Goal: Task Accomplishment & Management: Manage account settings

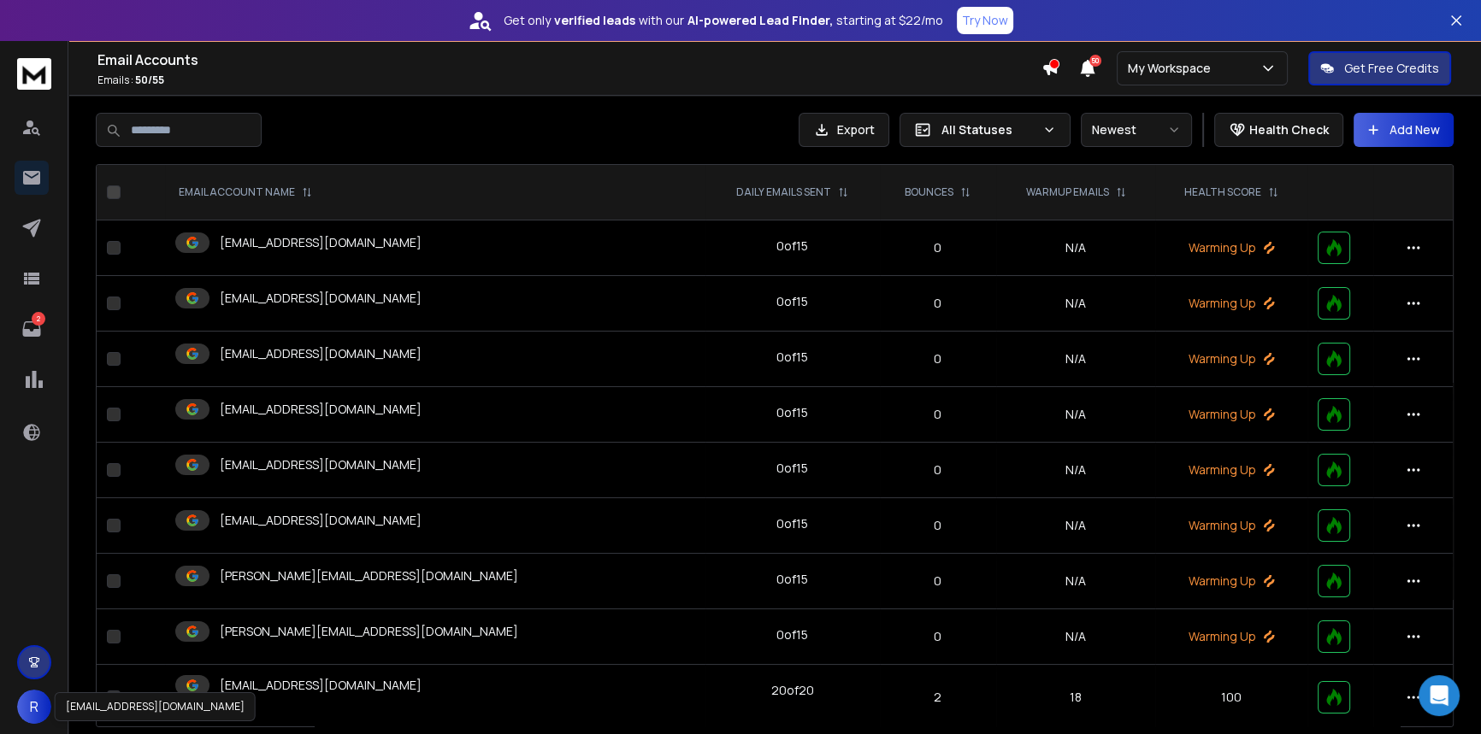
click at [24, 713] on span "R" at bounding box center [34, 707] width 34 height 34
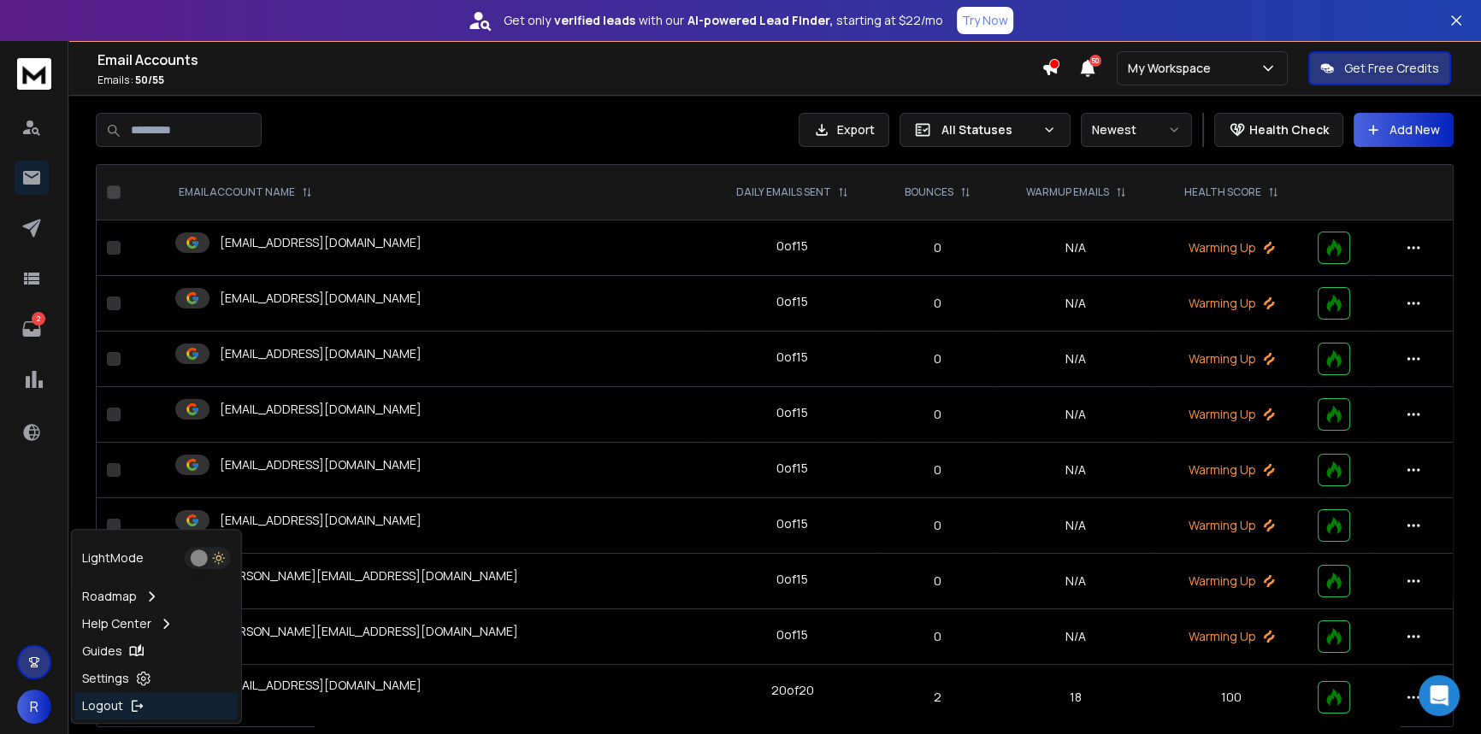
click at [111, 710] on p "Logout" at bounding box center [102, 706] width 41 height 17
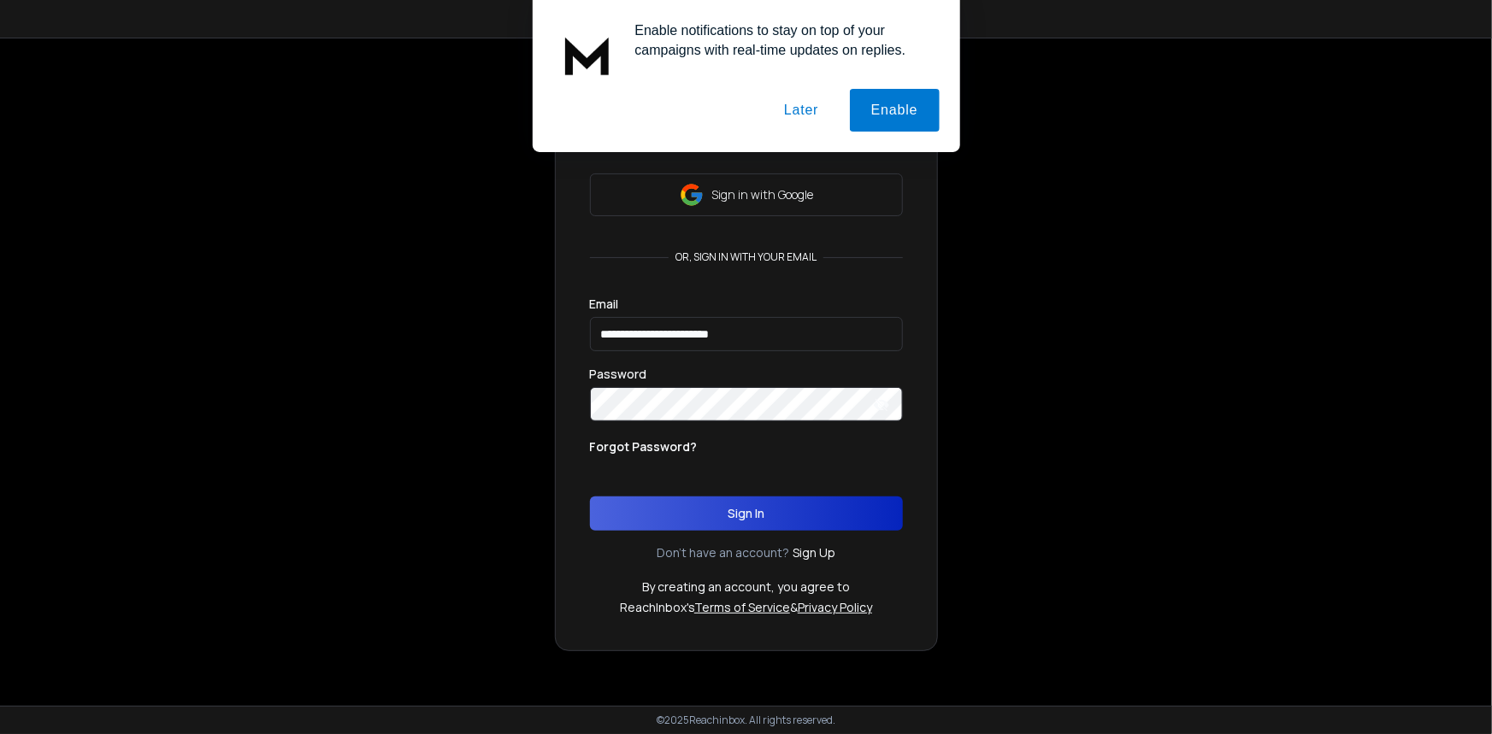
click at [690, 339] on input "**********" at bounding box center [746, 334] width 313 height 34
type input "**********"
click at [698, 511] on button "Sign In" at bounding box center [746, 514] width 313 height 34
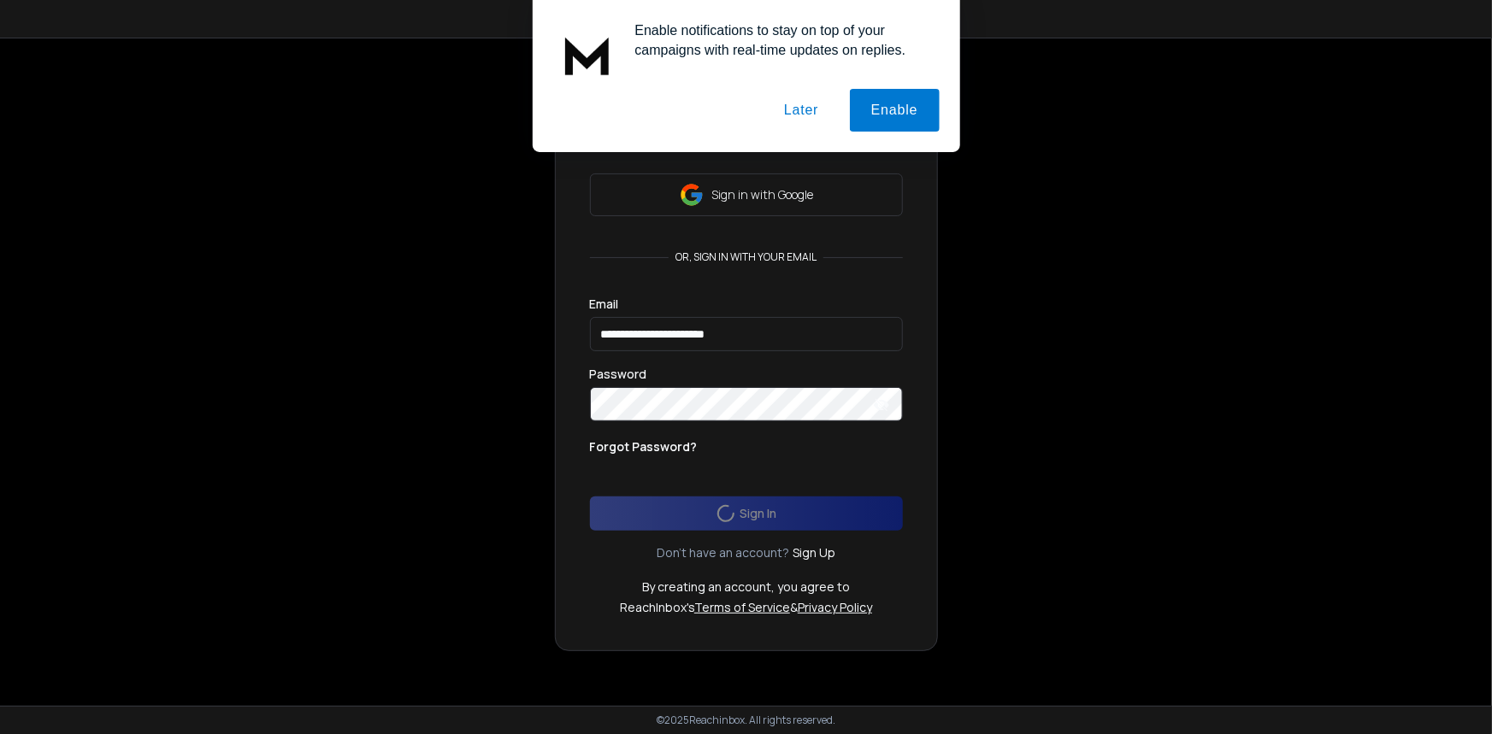
click at [799, 102] on button "Later" at bounding box center [801, 110] width 77 height 43
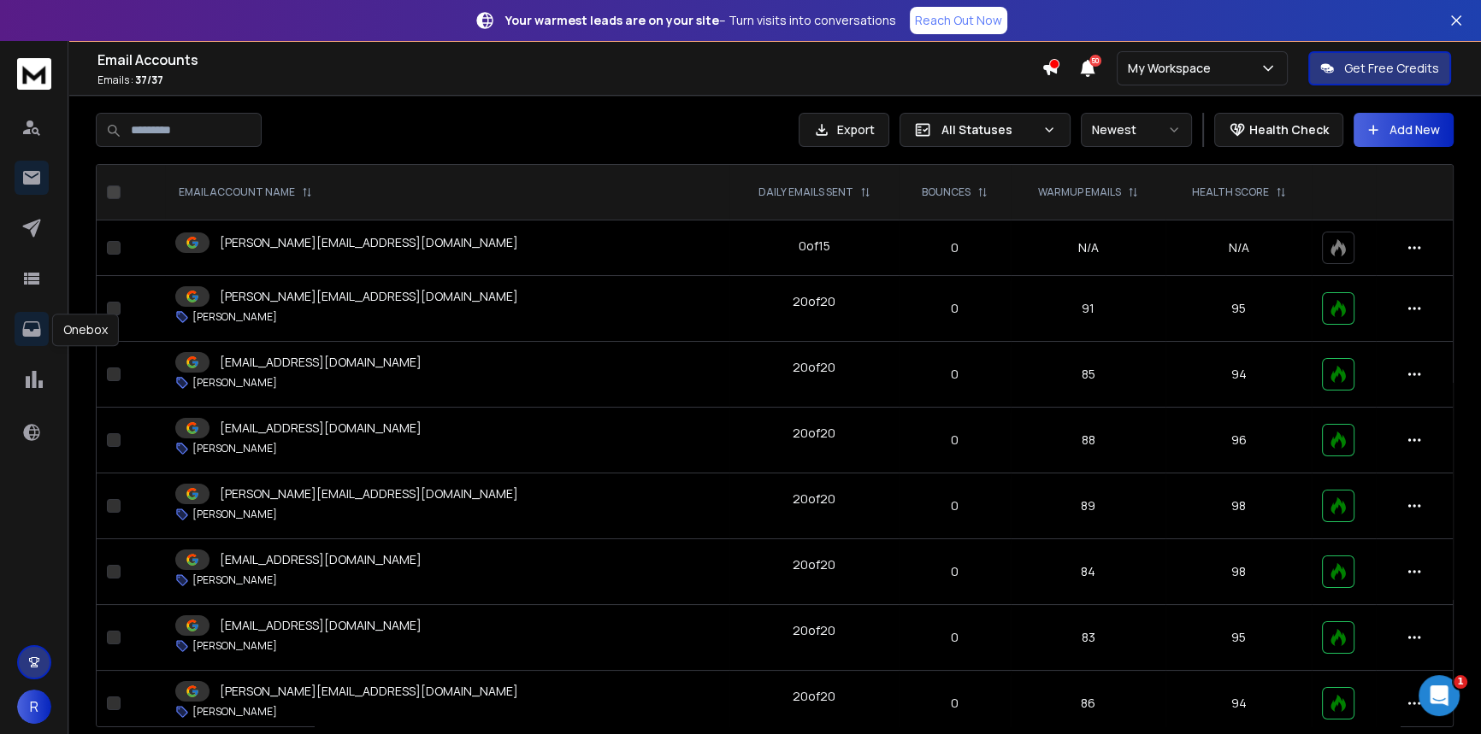
click at [26, 330] on icon at bounding box center [31, 329] width 21 height 21
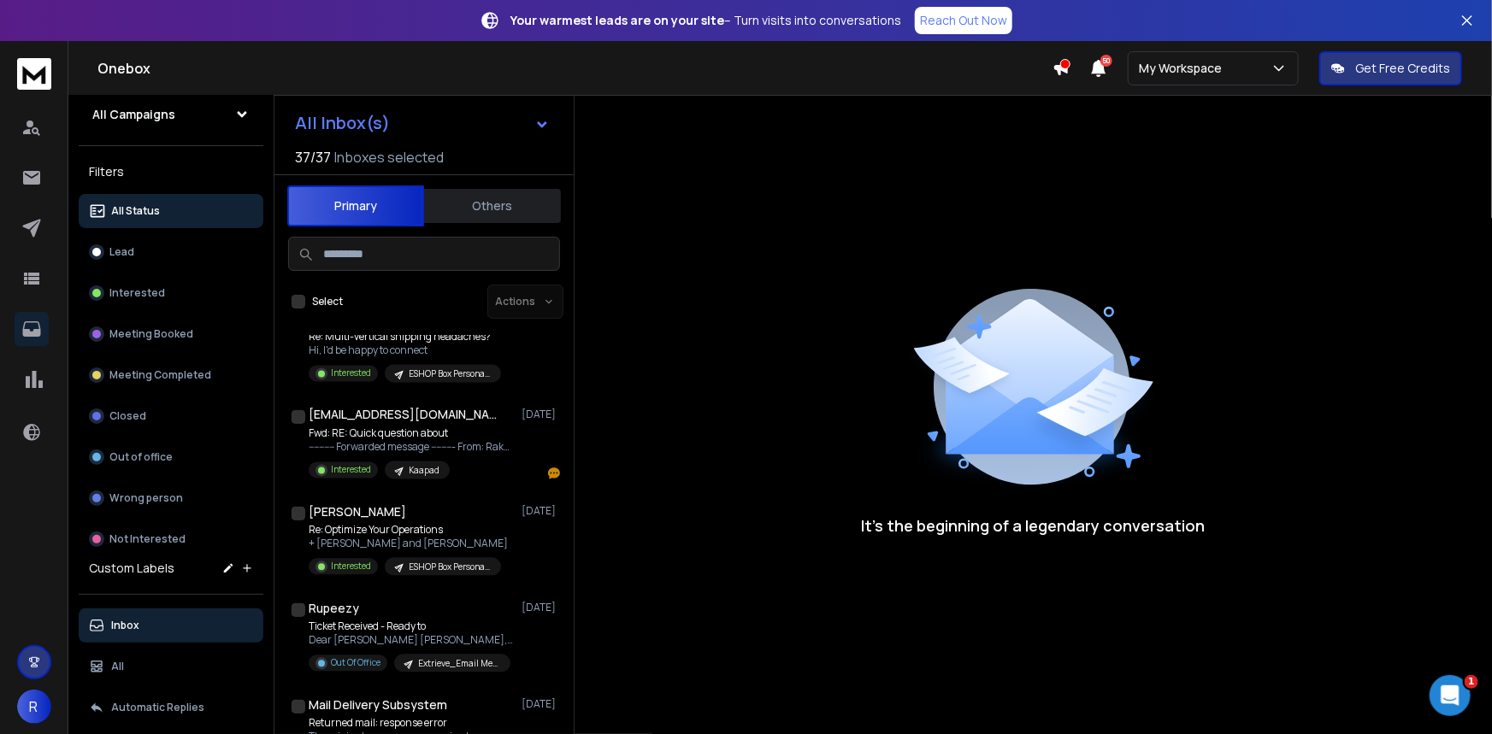
scroll to position [1948, 0]
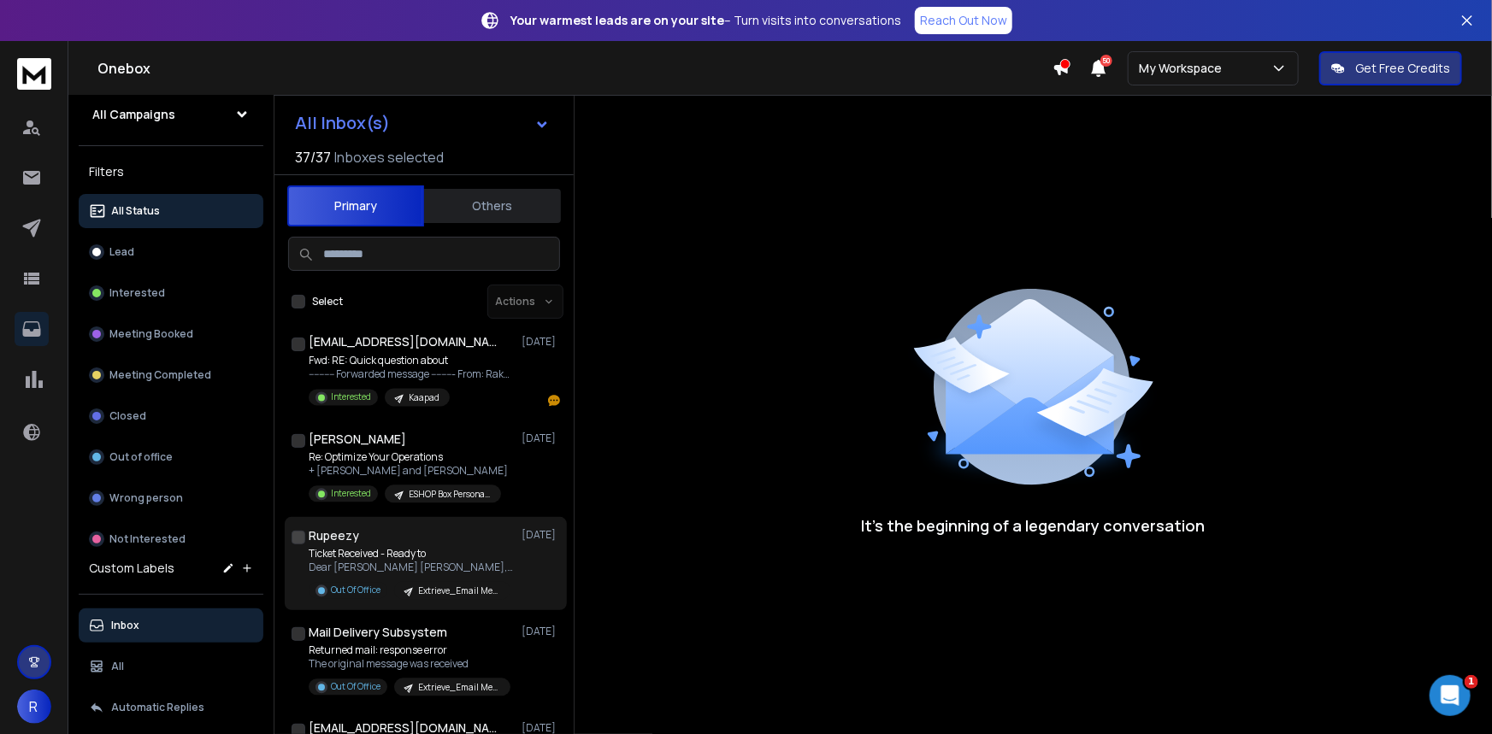
click at [370, 557] on p "Ticket Received - Ready to" at bounding box center [411, 555] width 205 height 14
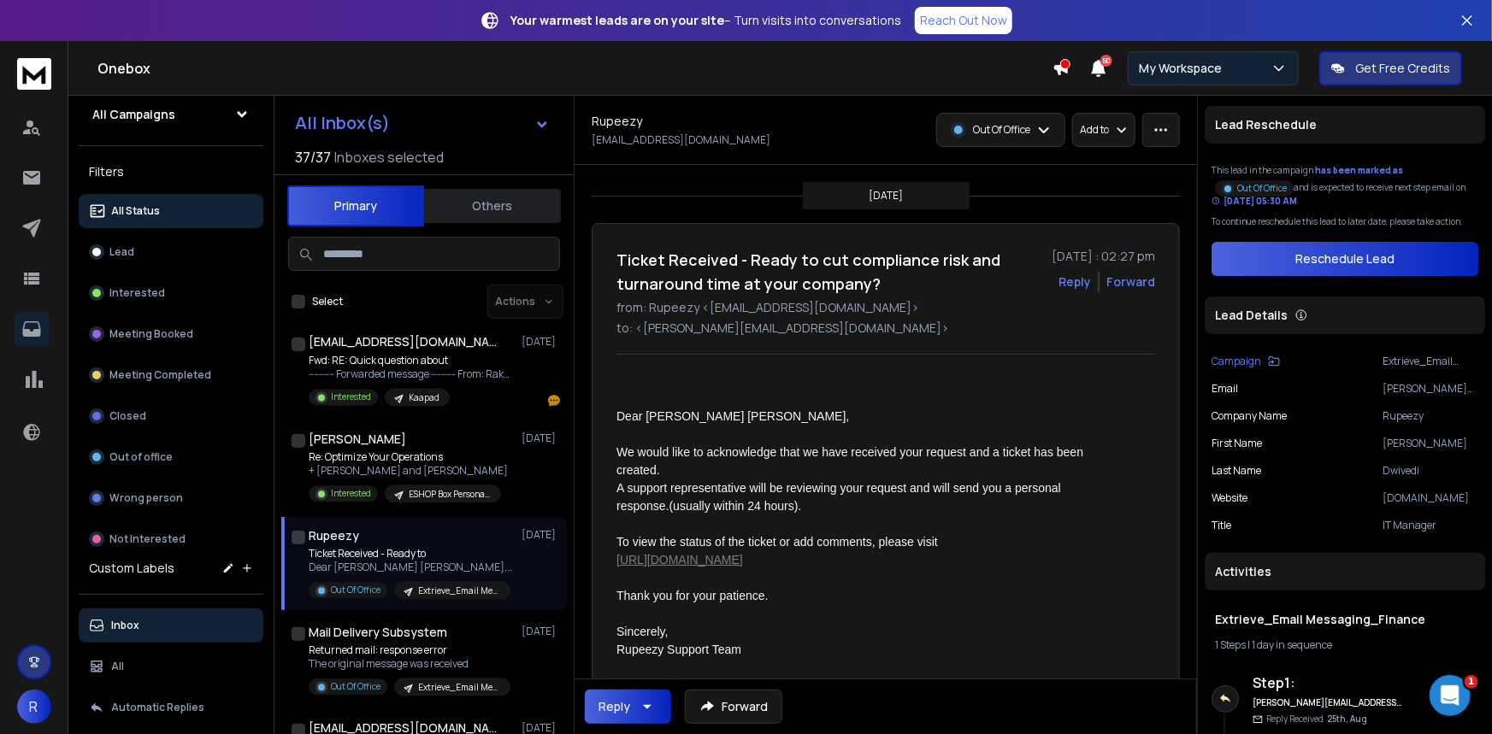
click at [1223, 74] on p "My Workspace" at bounding box center [1184, 68] width 90 height 17
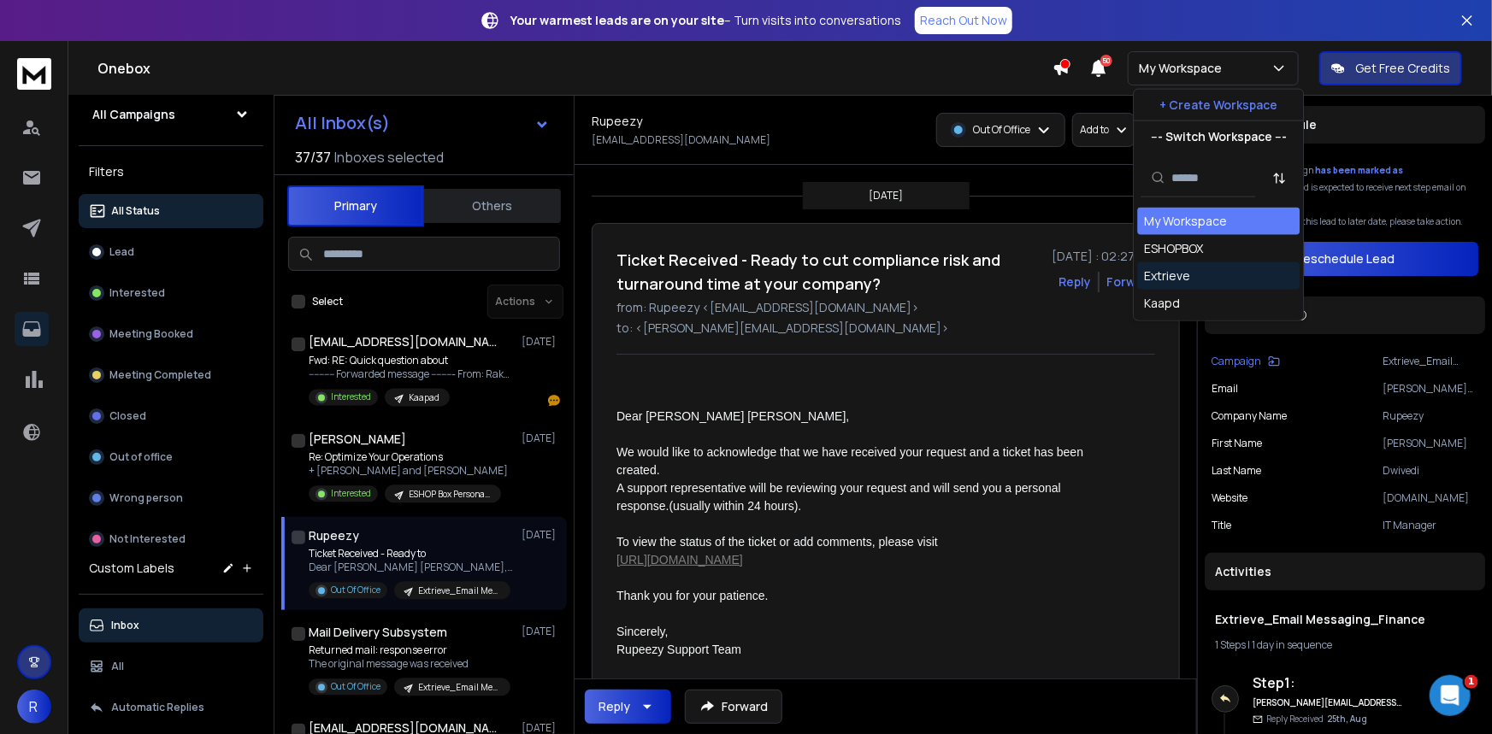
click at [1162, 284] on div "Extrieve" at bounding box center [1218, 275] width 162 height 27
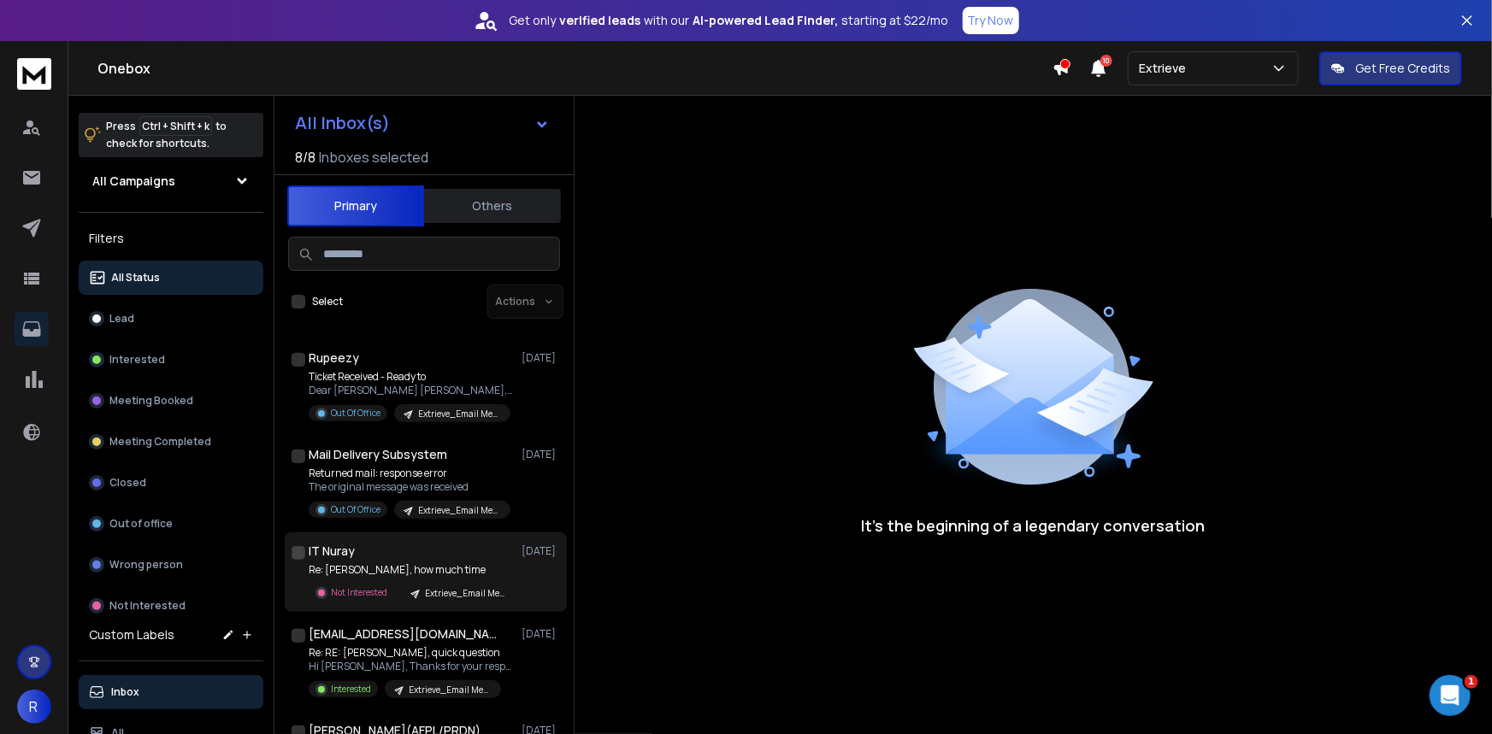
click at [455, 556] on div "IT Nuray [DATE]" at bounding box center [434, 551] width 251 height 17
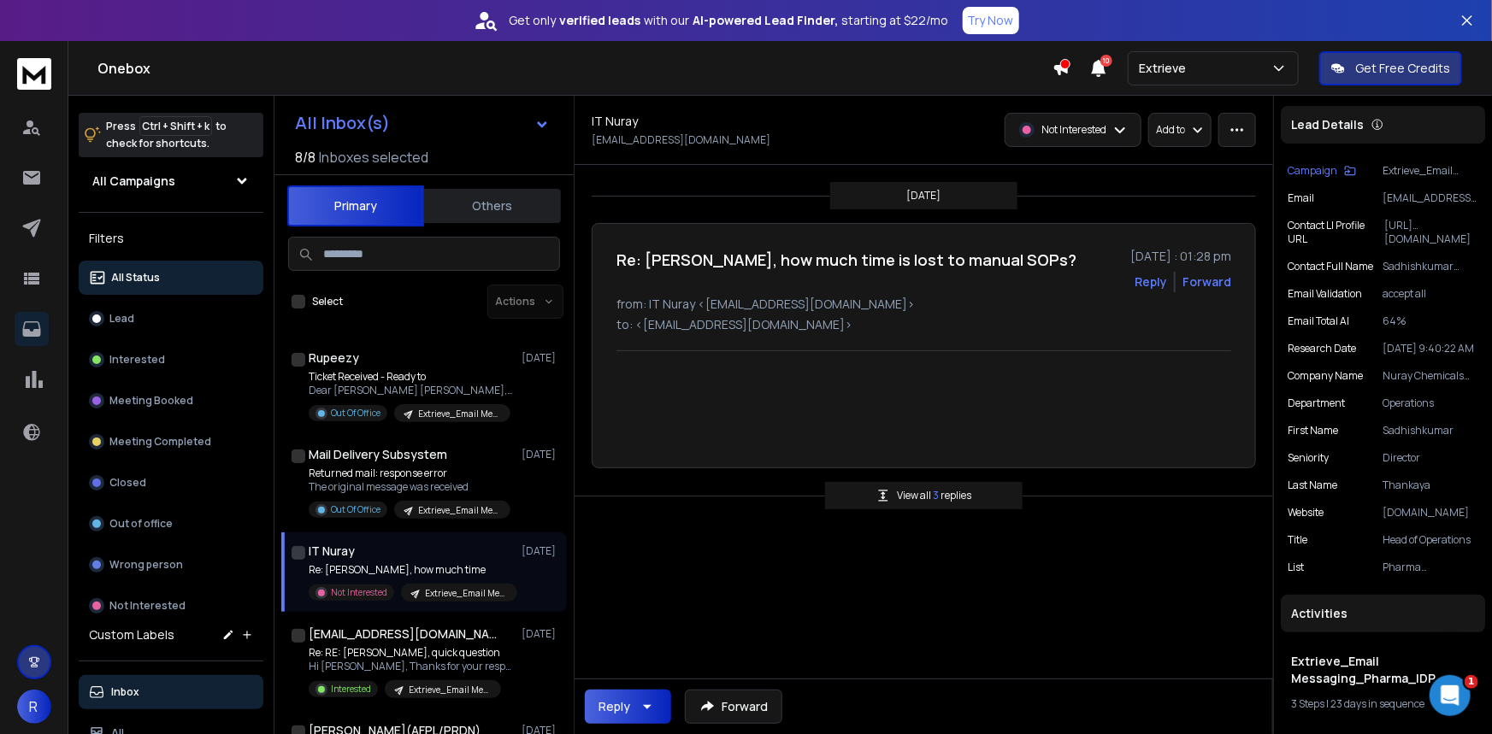
click at [888, 496] on div "View all 3 replies" at bounding box center [923, 495] width 197 height 27
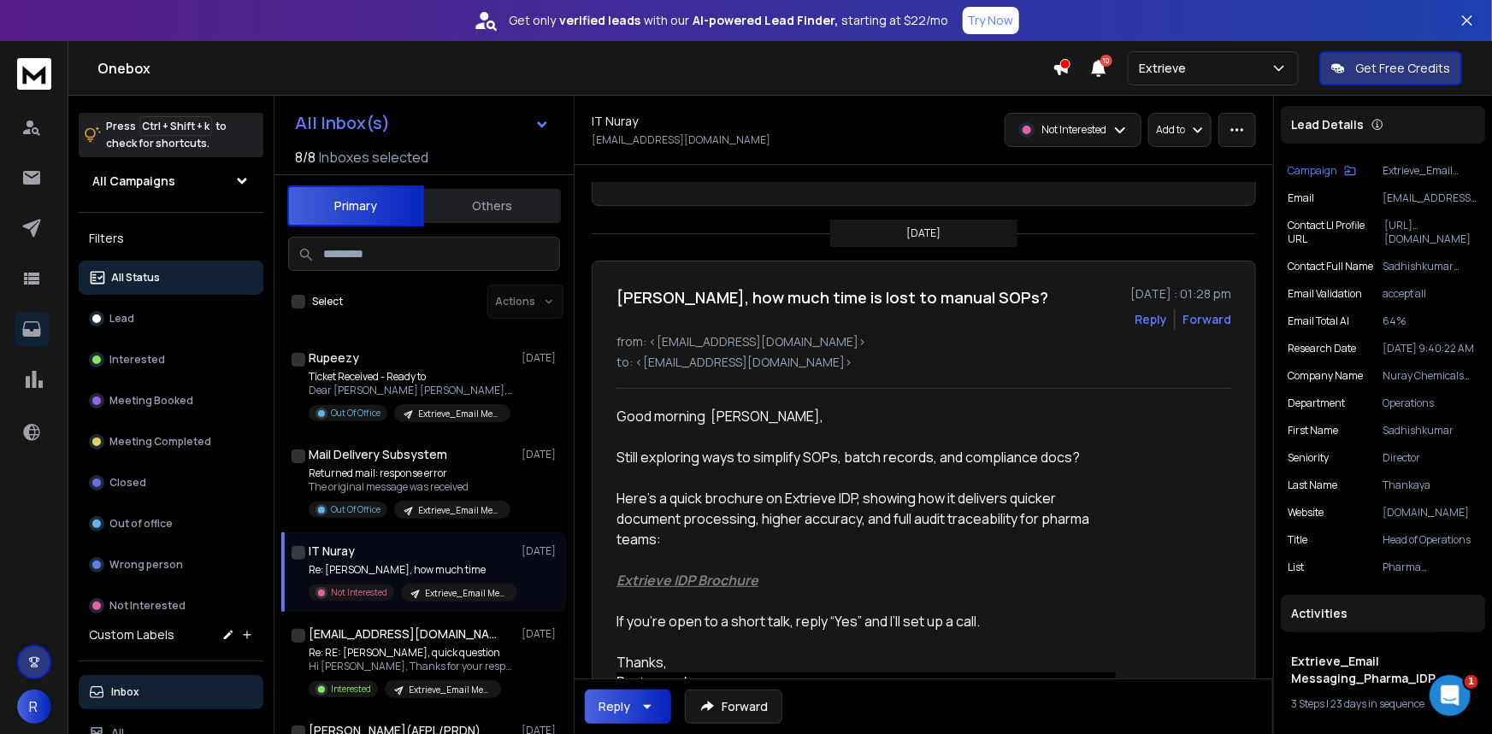
scroll to position [257, 0]
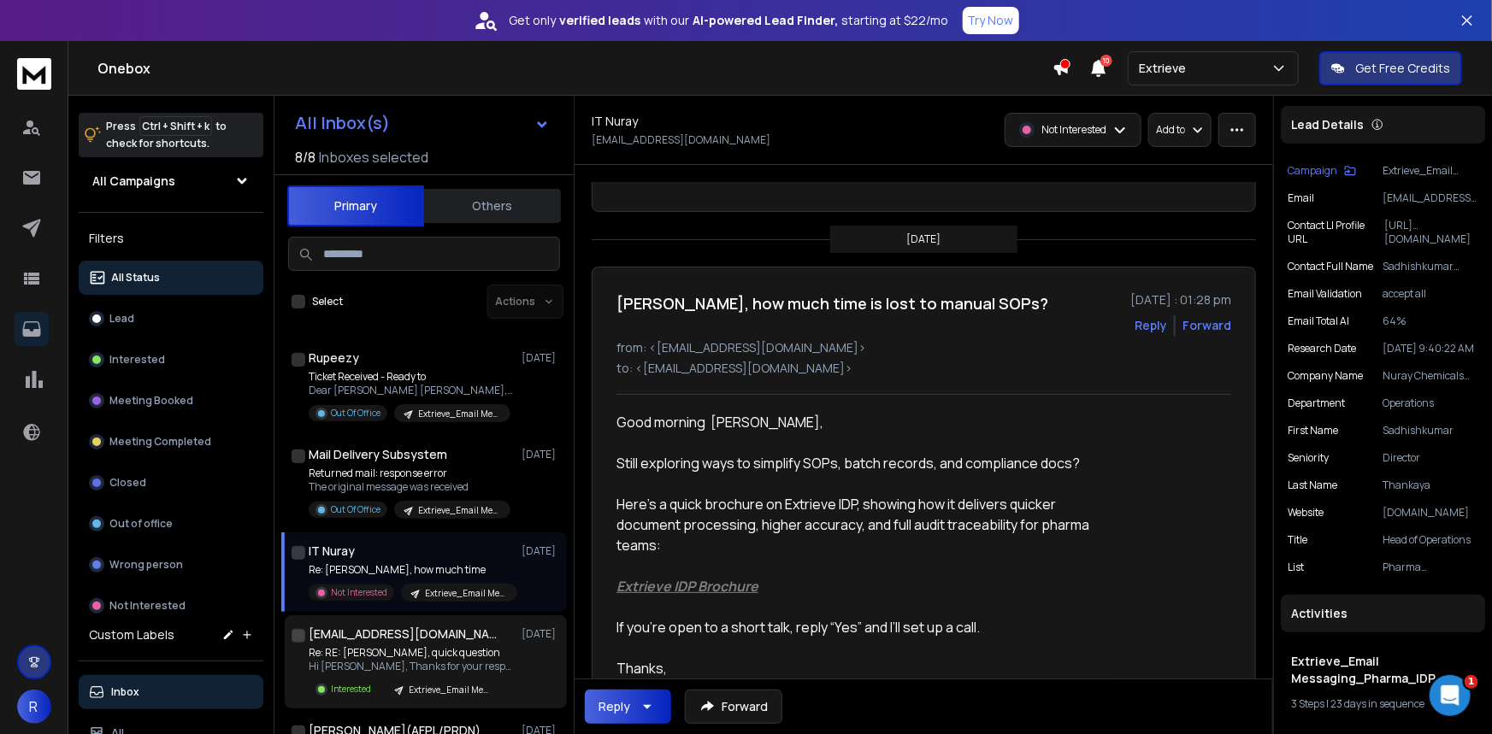
click at [445, 637] on h1 "[EMAIL_ADDRESS][DOMAIN_NAME]" at bounding box center [403, 634] width 188 height 17
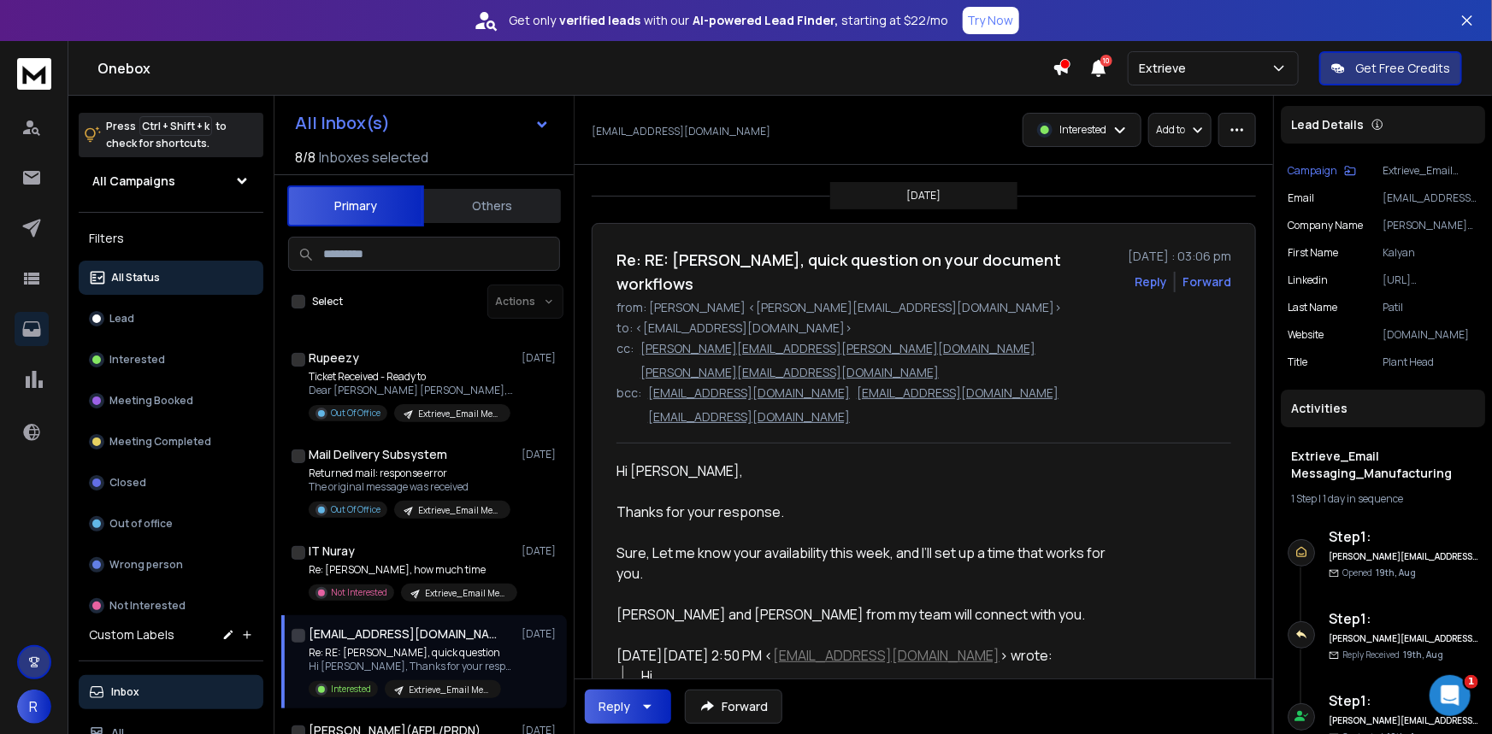
click at [750, 543] on div "Sure, Let me know your availability this week, and I’ll set up a time that work…" at bounding box center [865, 563] width 499 height 41
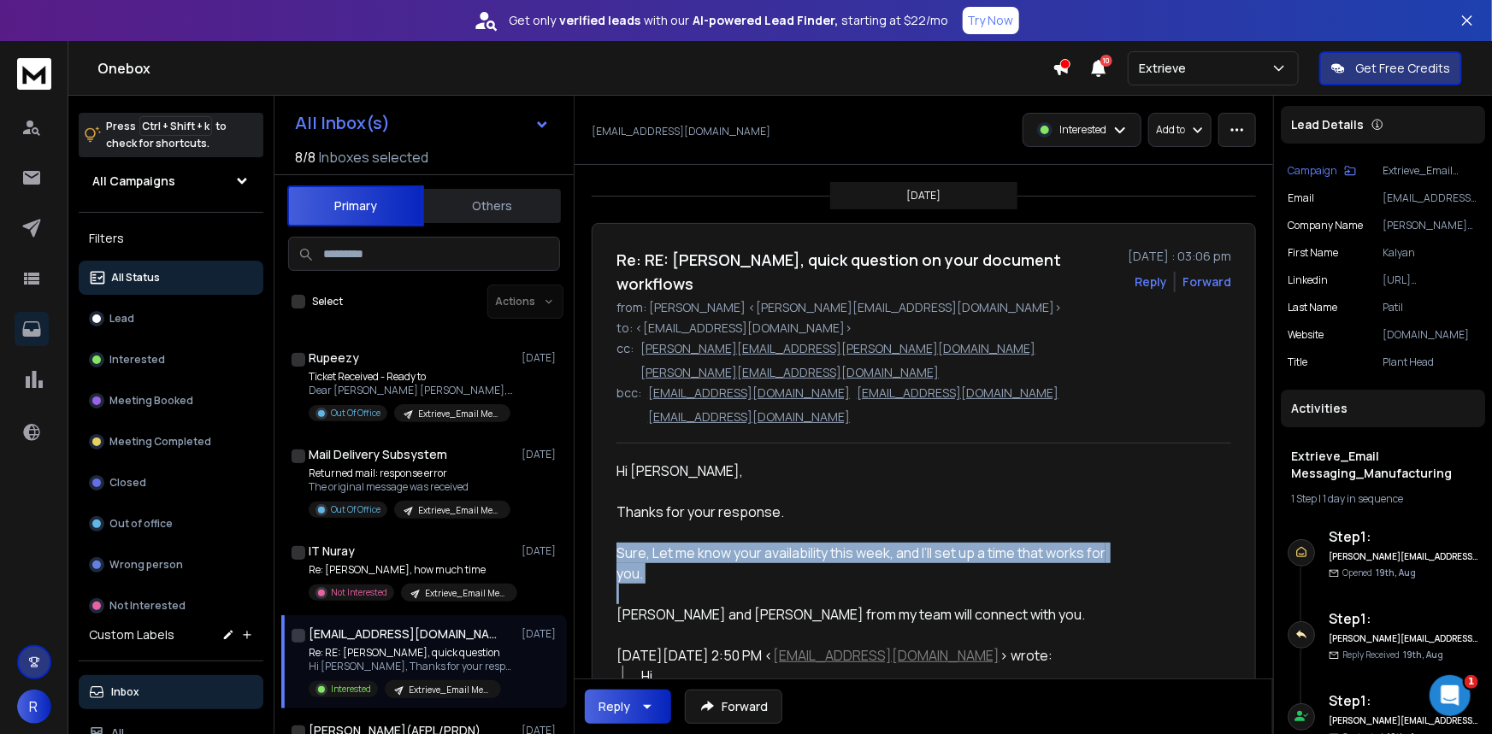
click at [750, 543] on div "Sure, Let me know your availability this week, and I’ll set up a time that work…" at bounding box center [865, 563] width 499 height 41
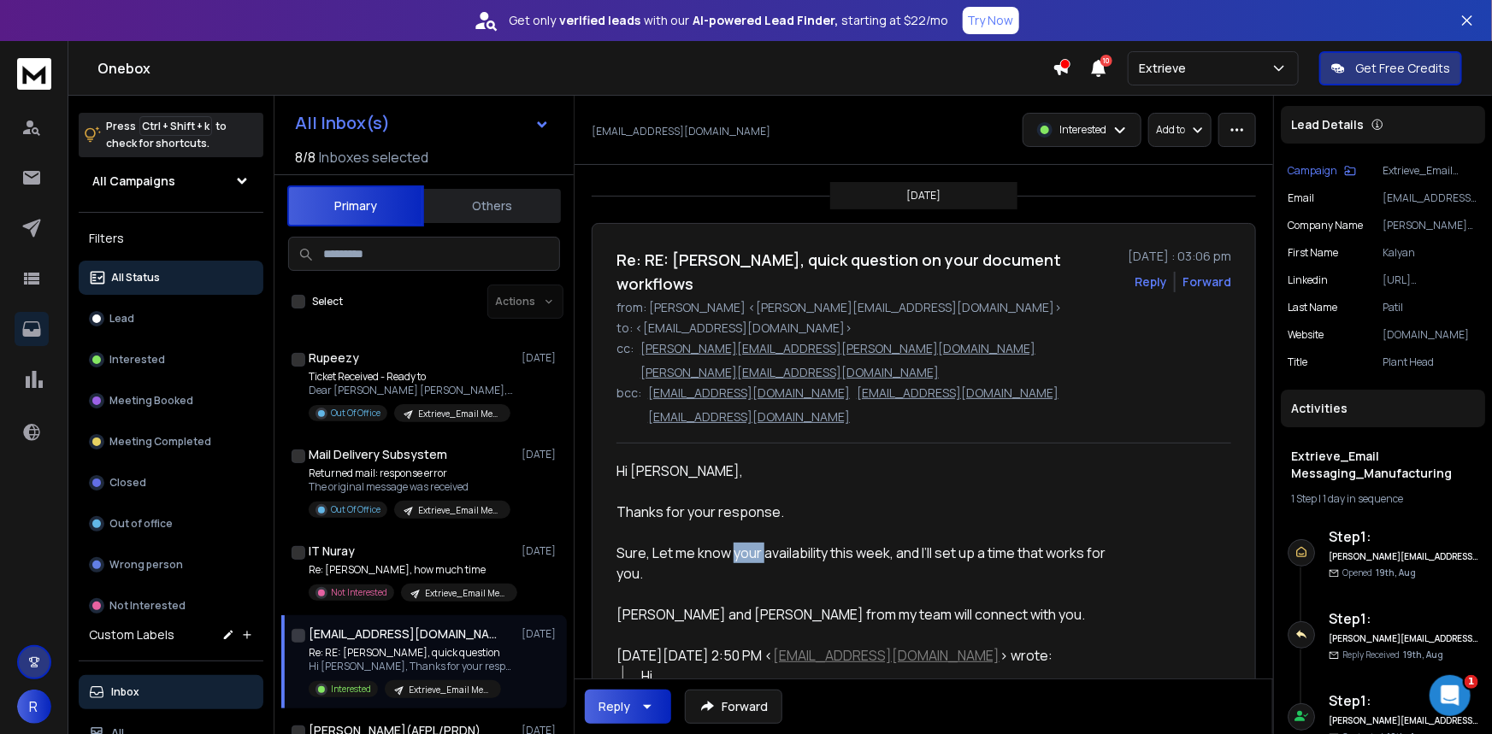
click at [750, 543] on div "Sure, Let me know your availability this week, and I’ll set up a time that work…" at bounding box center [865, 563] width 499 height 41
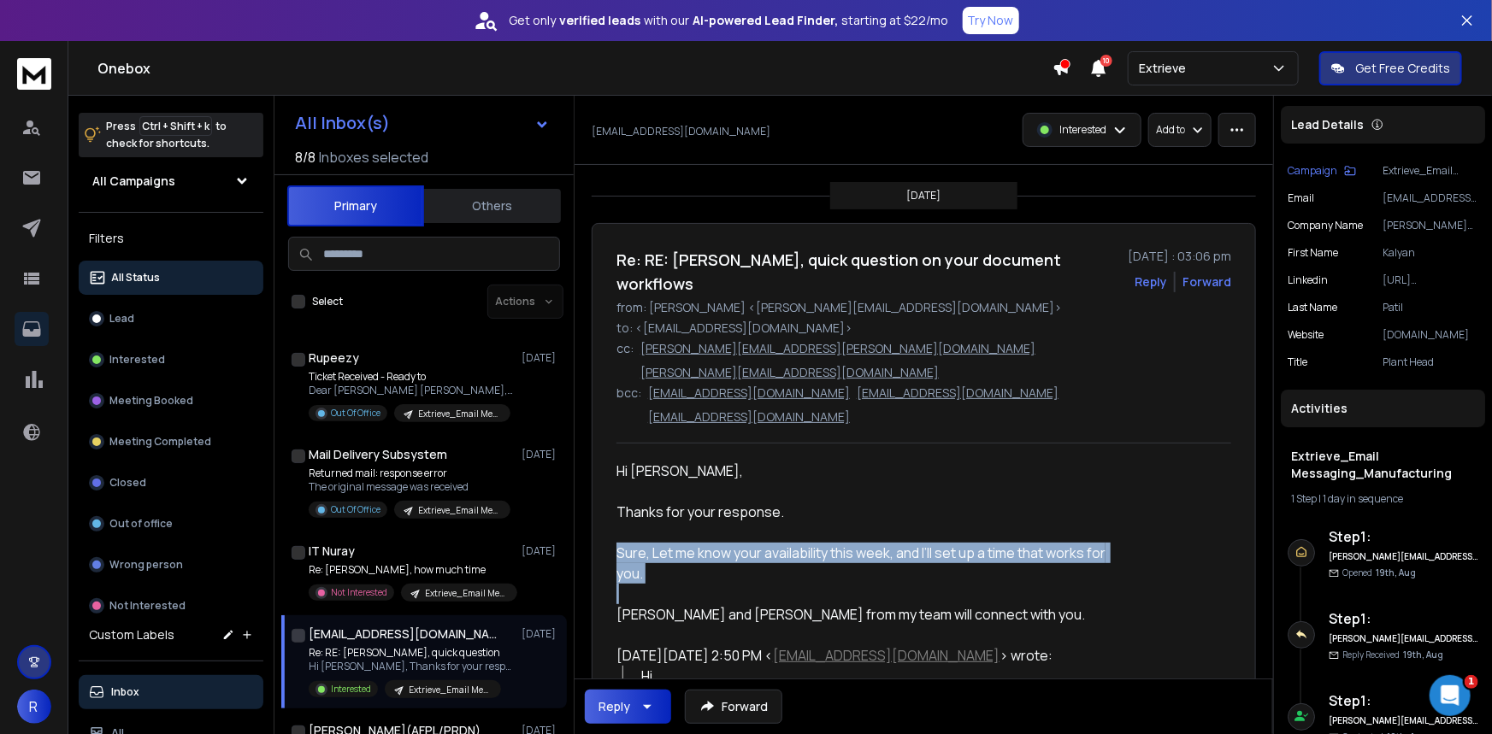
click at [750, 543] on div "Sure, Let me know your availability this week, and I’ll set up a time that work…" at bounding box center [865, 563] width 499 height 41
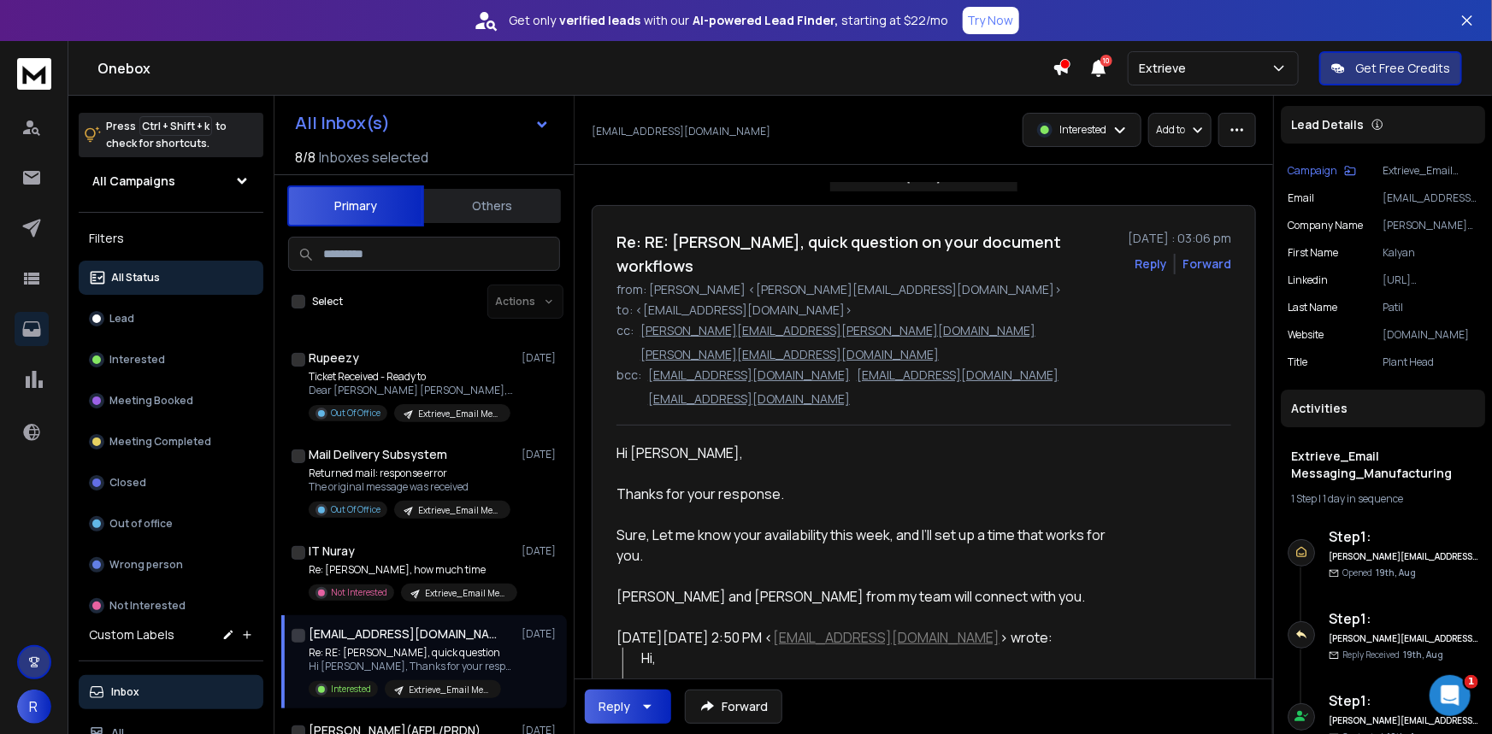
scroll to position [4, 0]
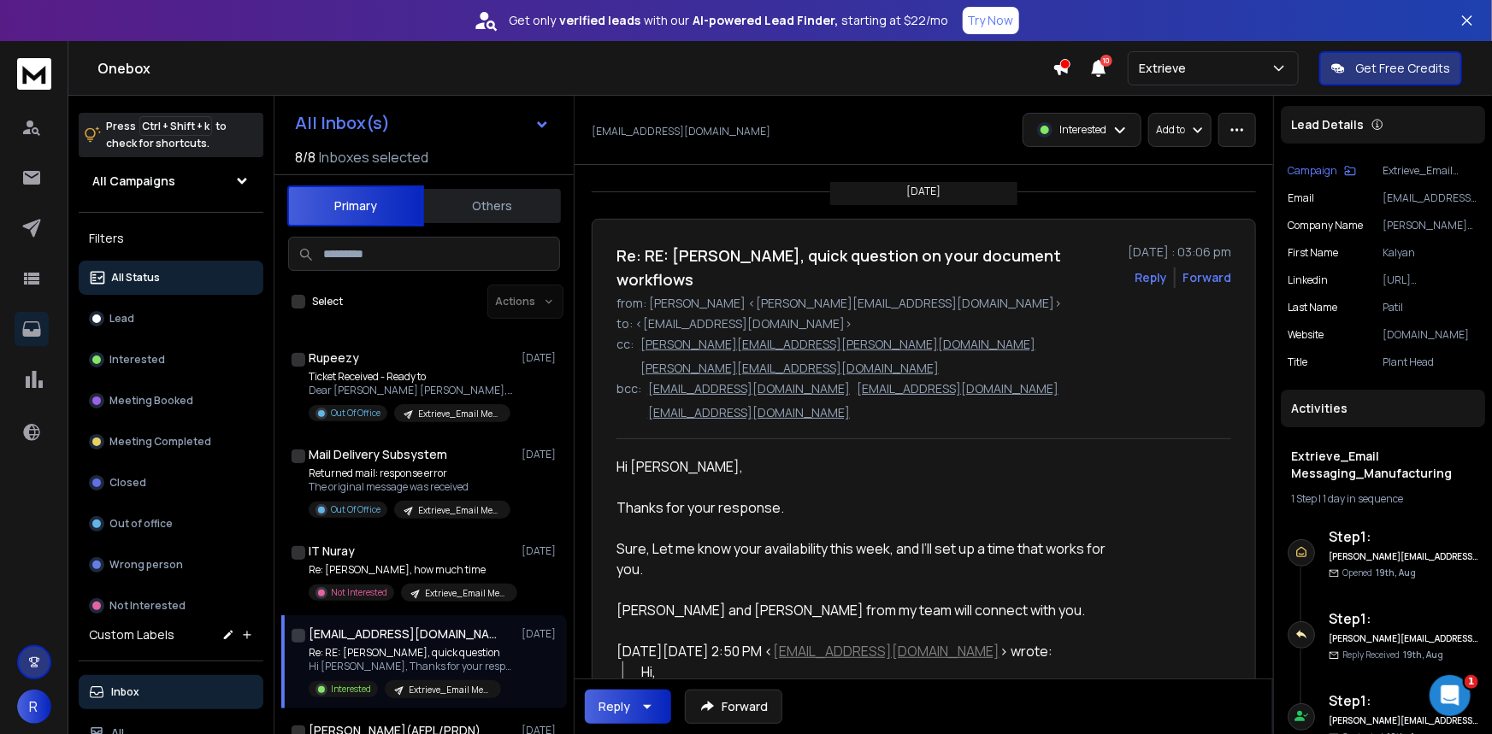
click at [879, 539] on div "Sure, Let me know your availability this week, and I’ll set up a time that work…" at bounding box center [865, 559] width 499 height 41
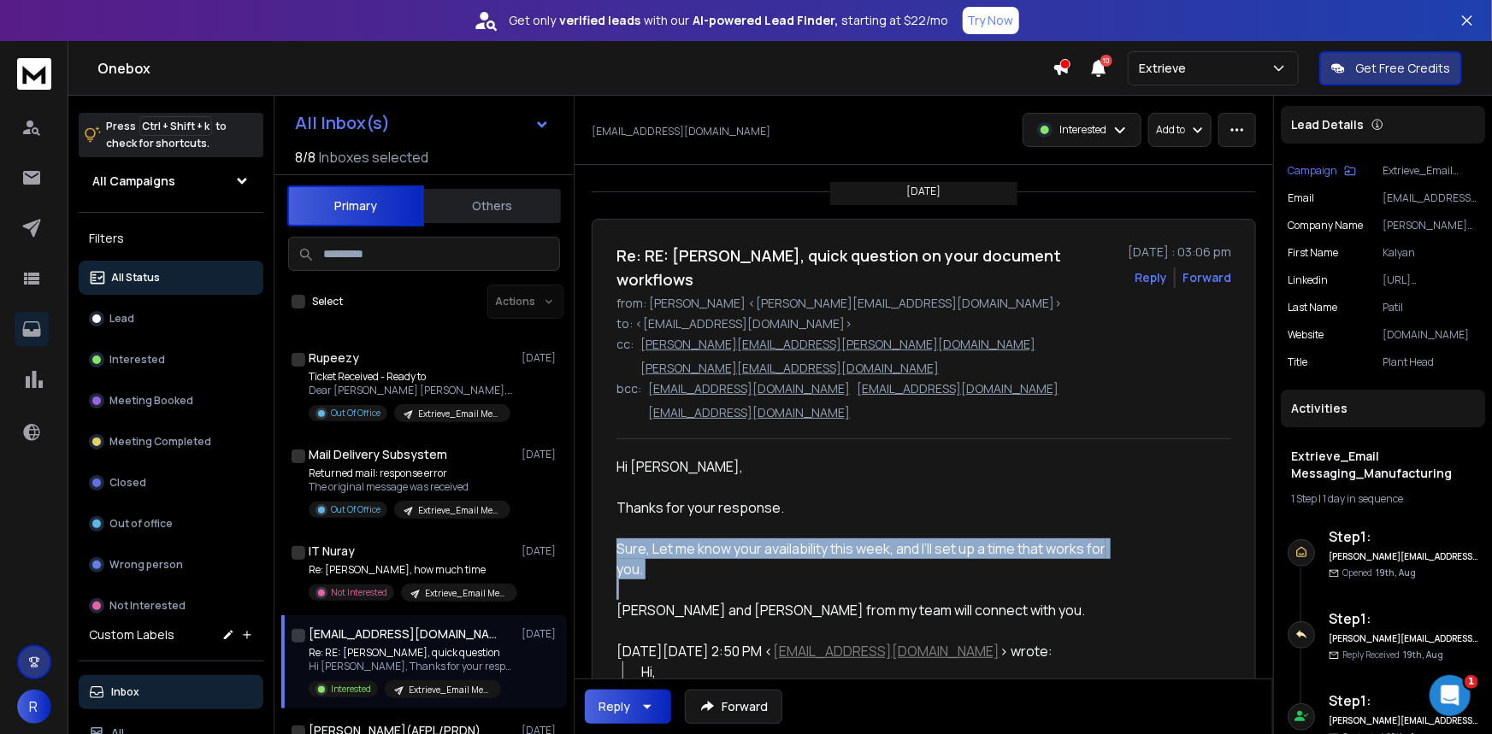
click at [879, 539] on div "Sure, Let me know your availability this week, and I’ll set up a time that work…" at bounding box center [865, 559] width 499 height 41
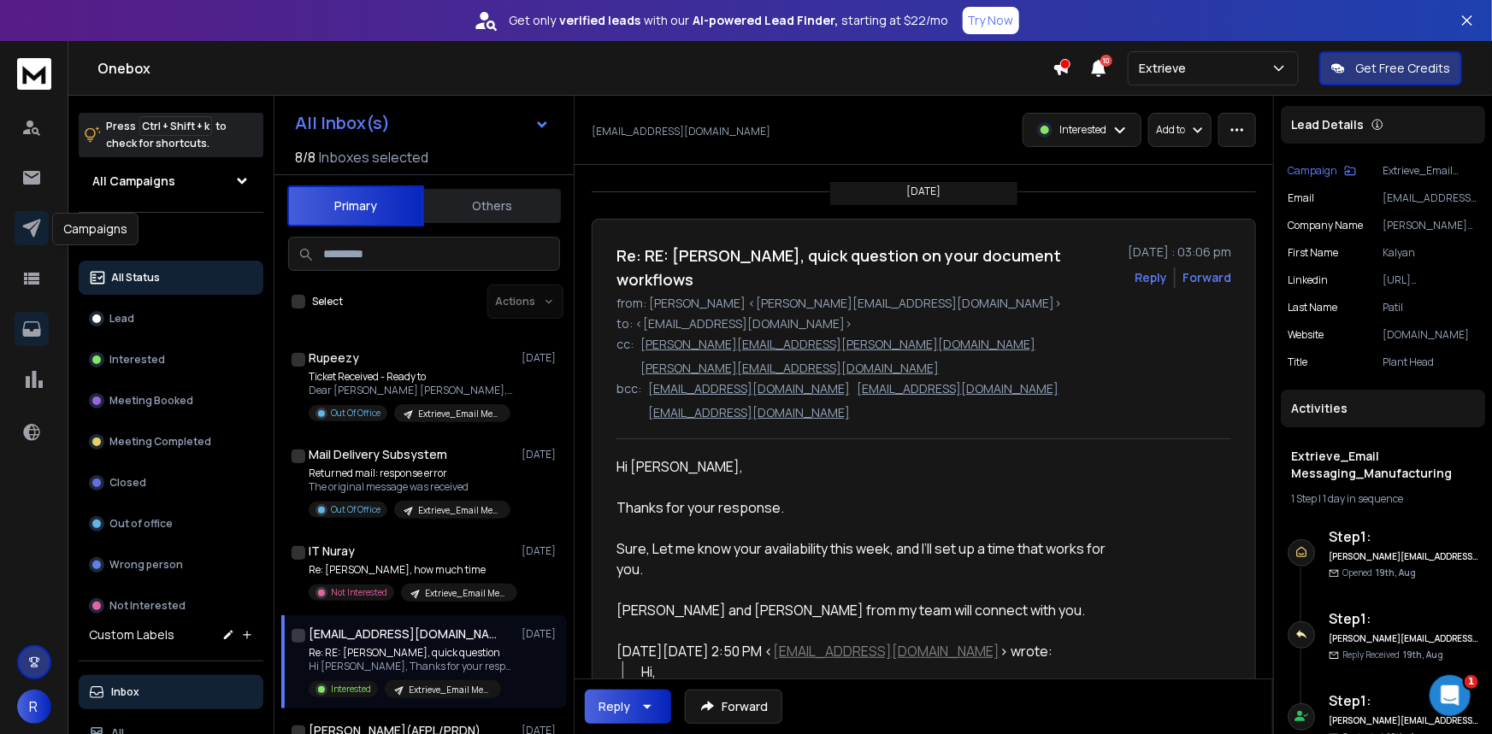
click at [19, 239] on link at bounding box center [32, 228] width 34 height 34
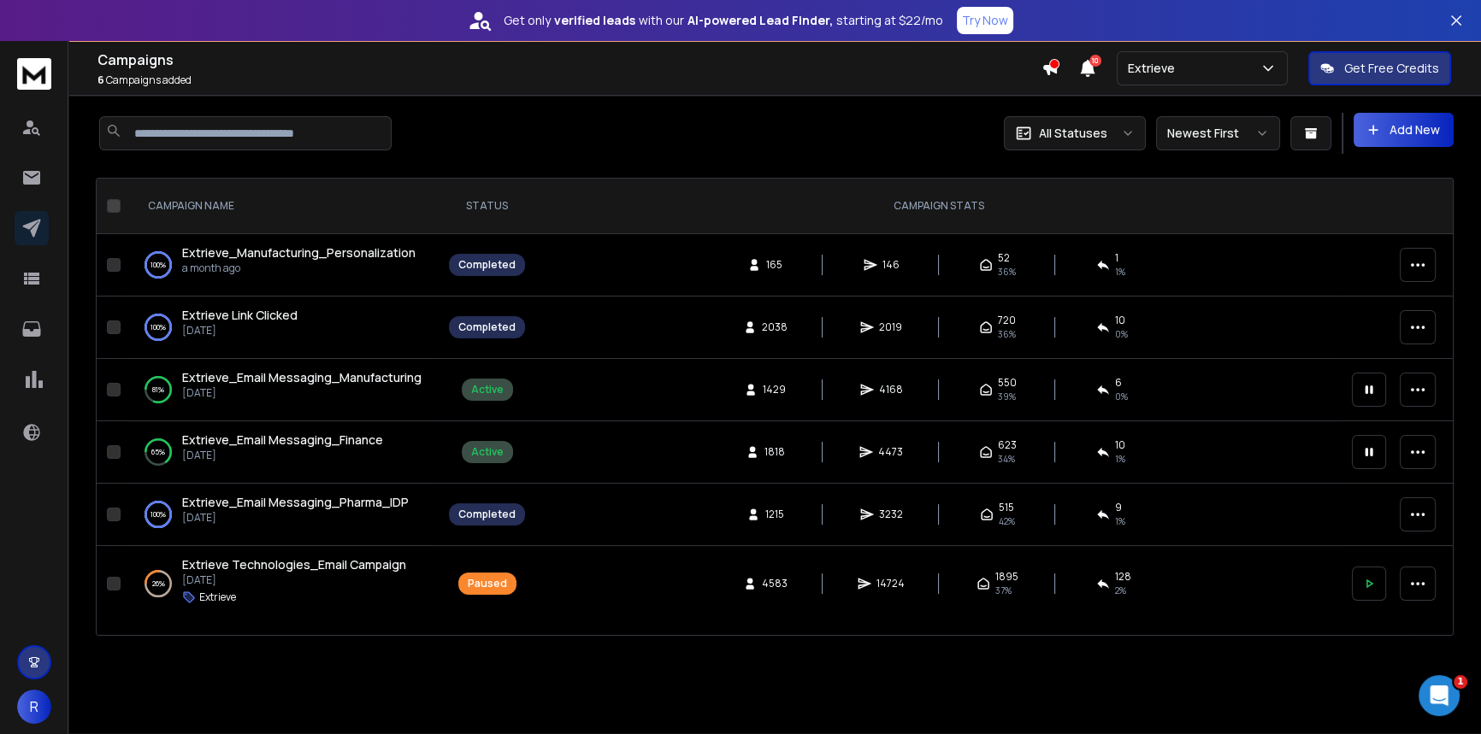
click at [1117, 576] on span "128" at bounding box center [1123, 577] width 16 height 14
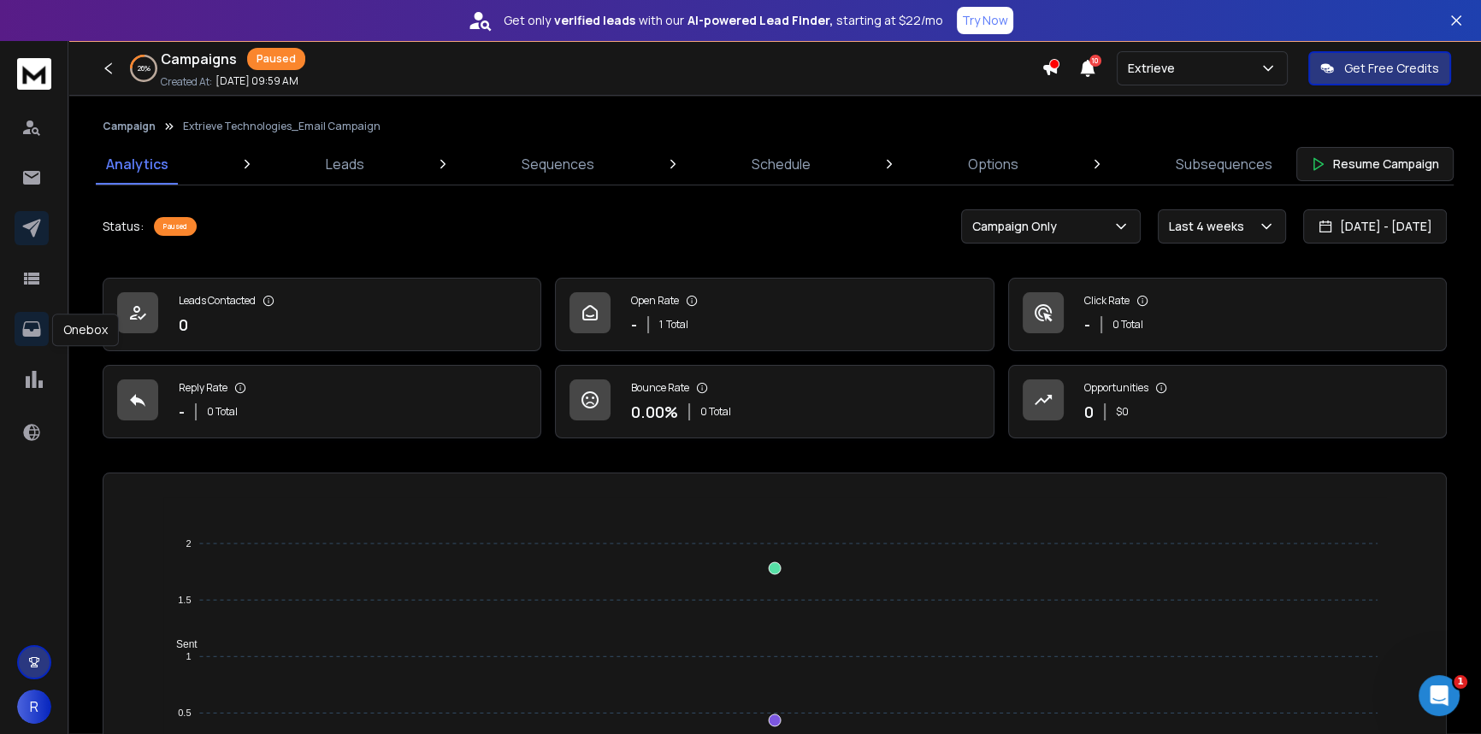
click at [26, 333] on icon at bounding box center [31, 328] width 18 height 15
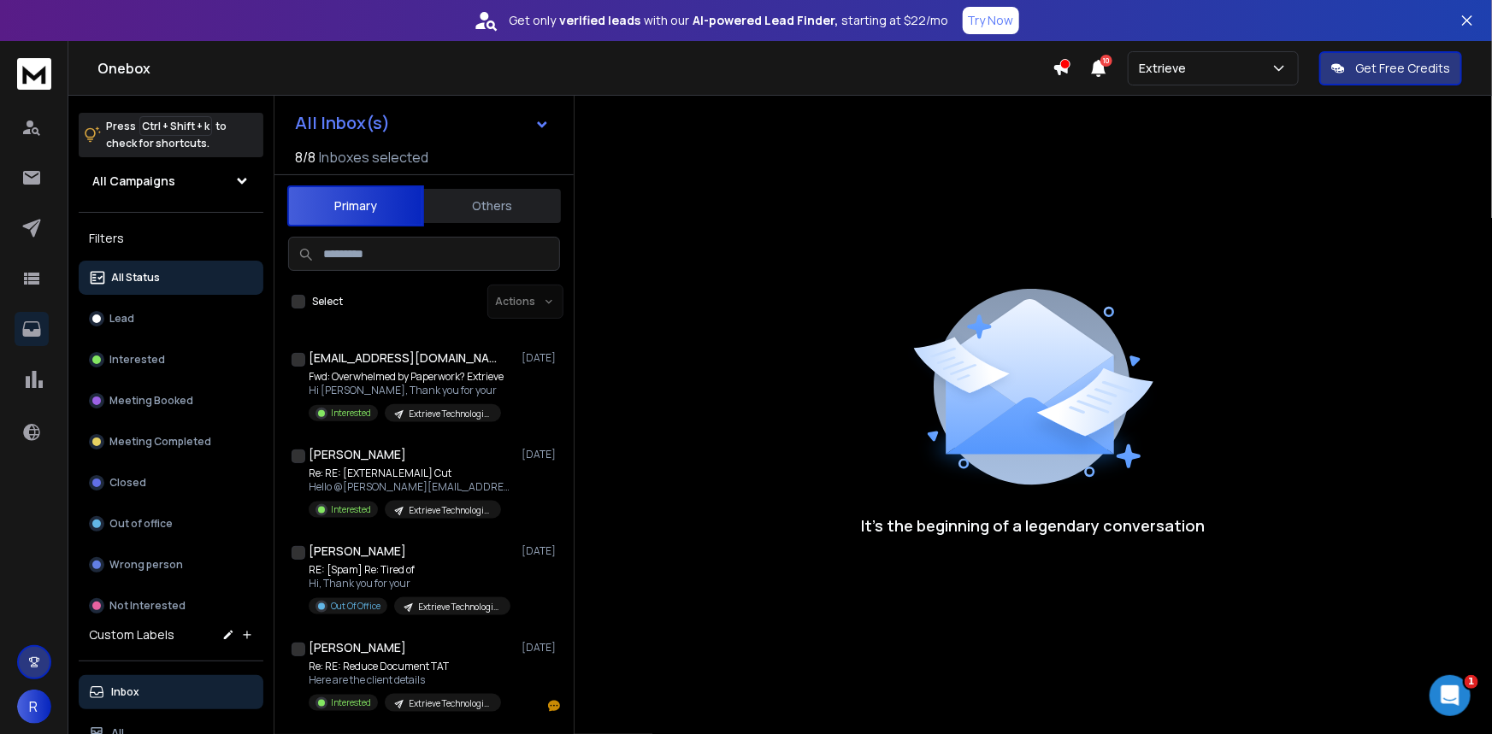
scroll to position [1154, 0]
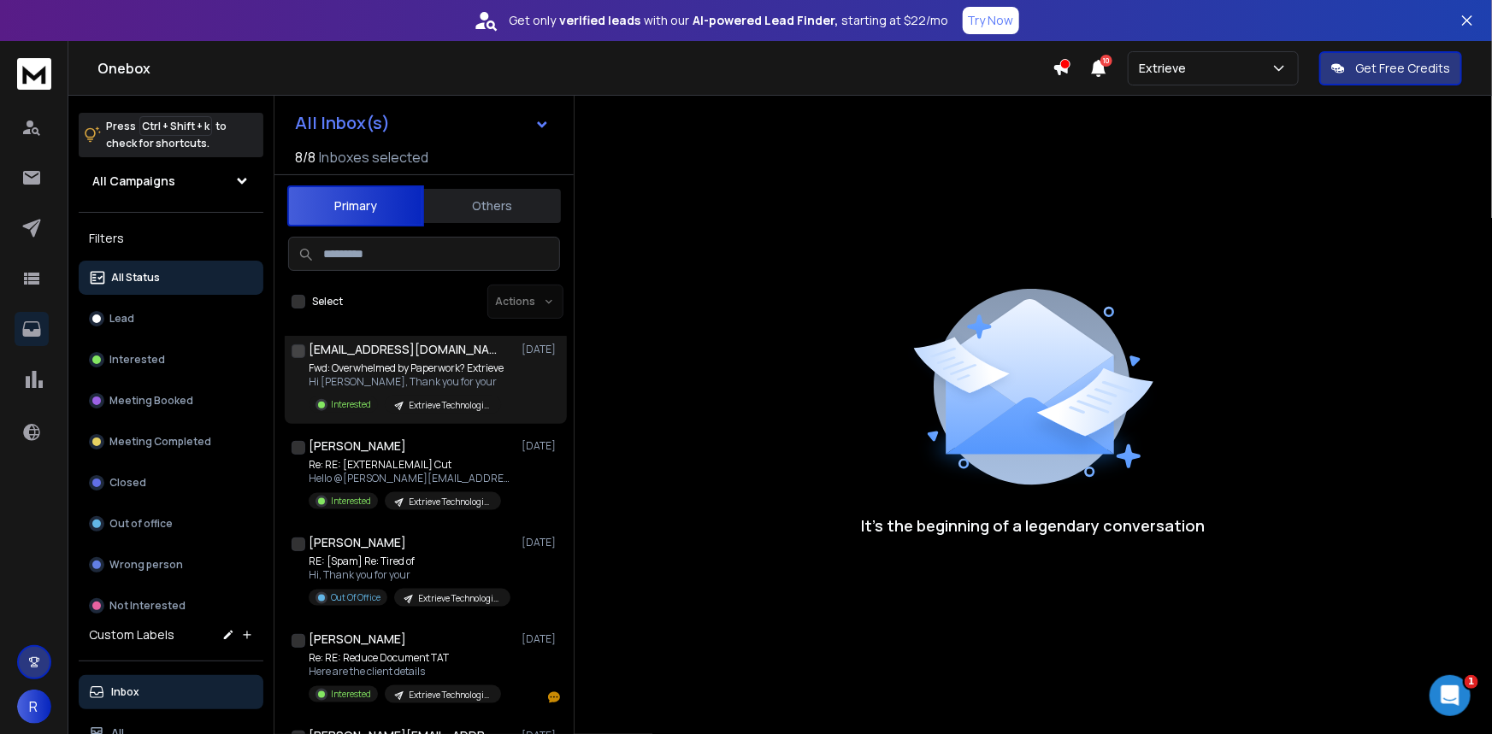
click at [465, 380] on p "Hi Sai, Thank you for your" at bounding box center [406, 382] width 195 height 14
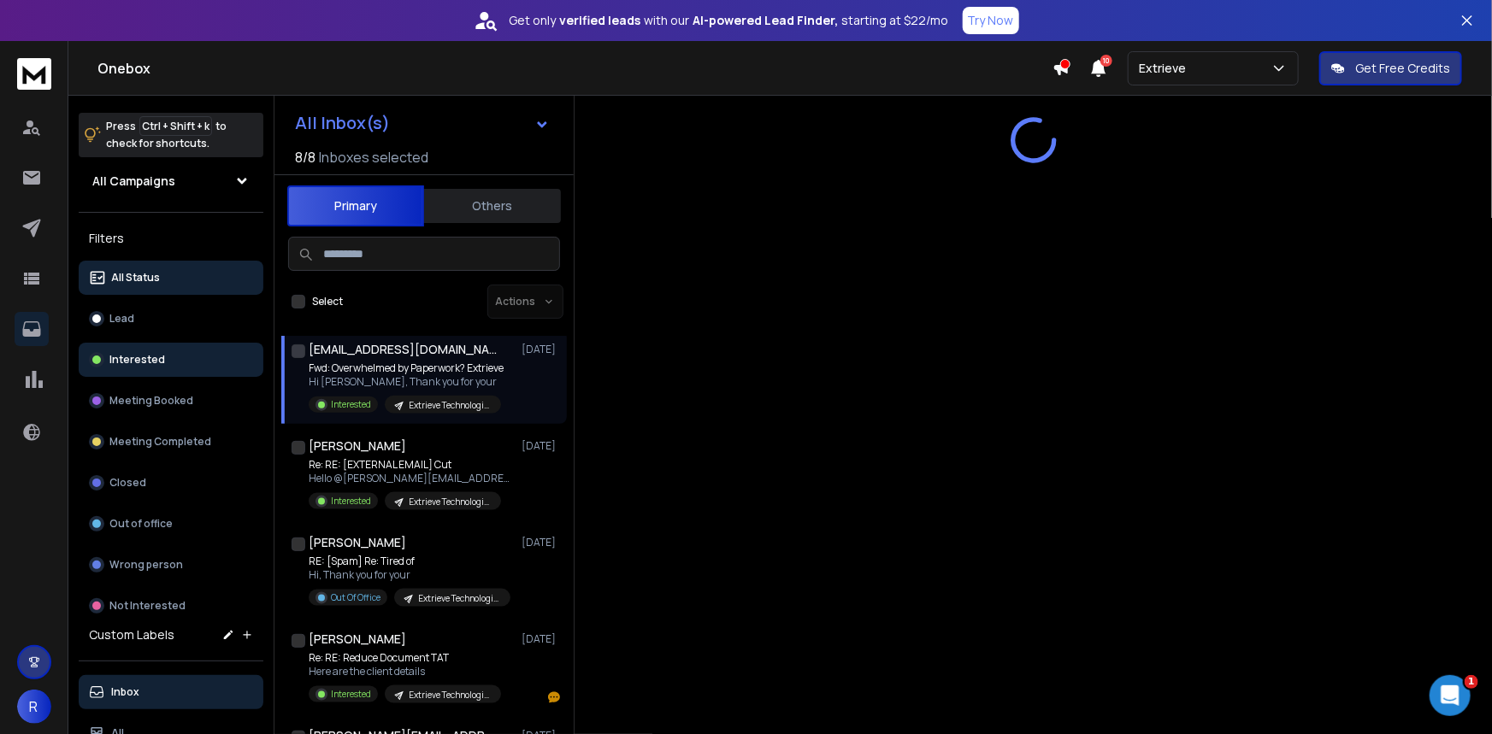
click at [137, 361] on p "Interested" at bounding box center [137, 360] width 56 height 14
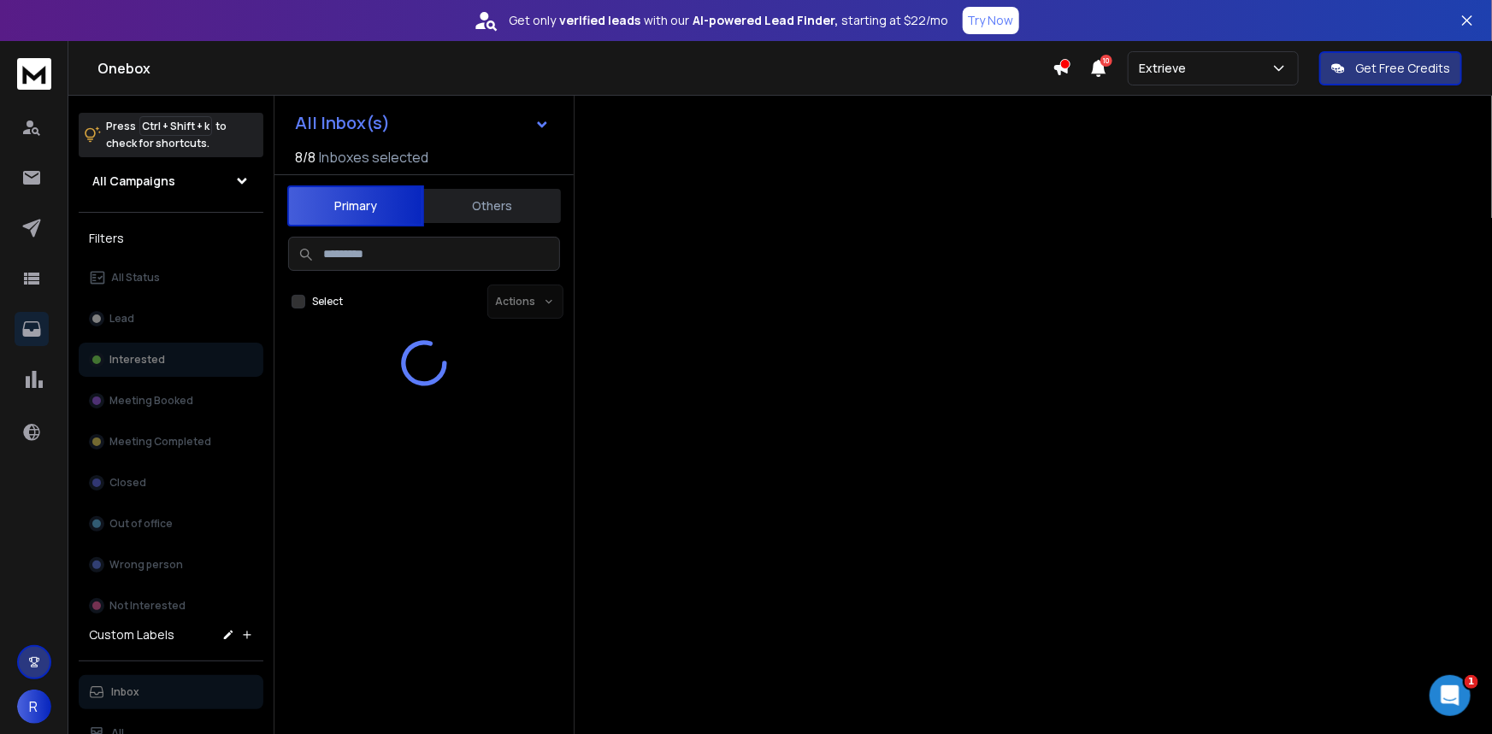
scroll to position [0, 0]
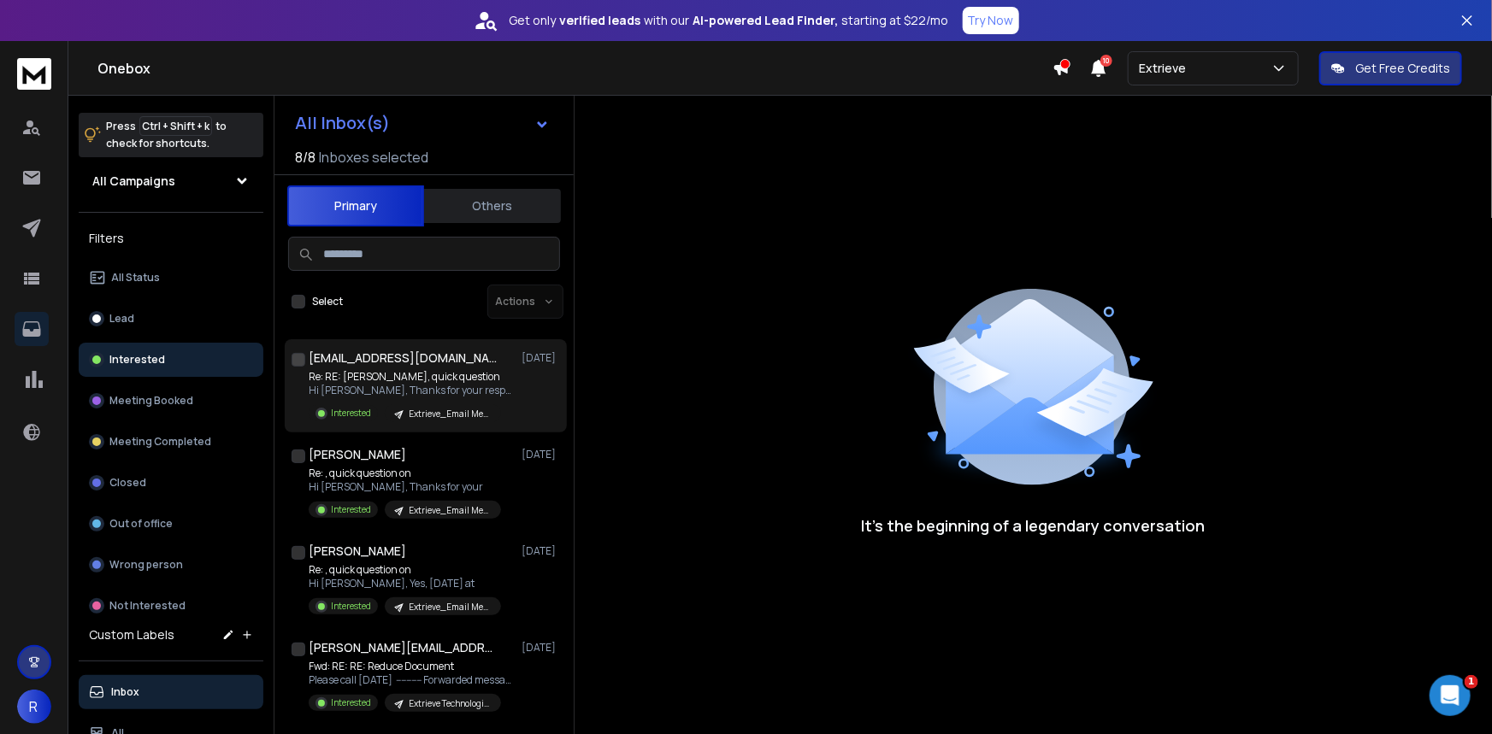
click at [462, 374] on p "Re: RE: Kalyan, quick question" at bounding box center [411, 377] width 205 height 14
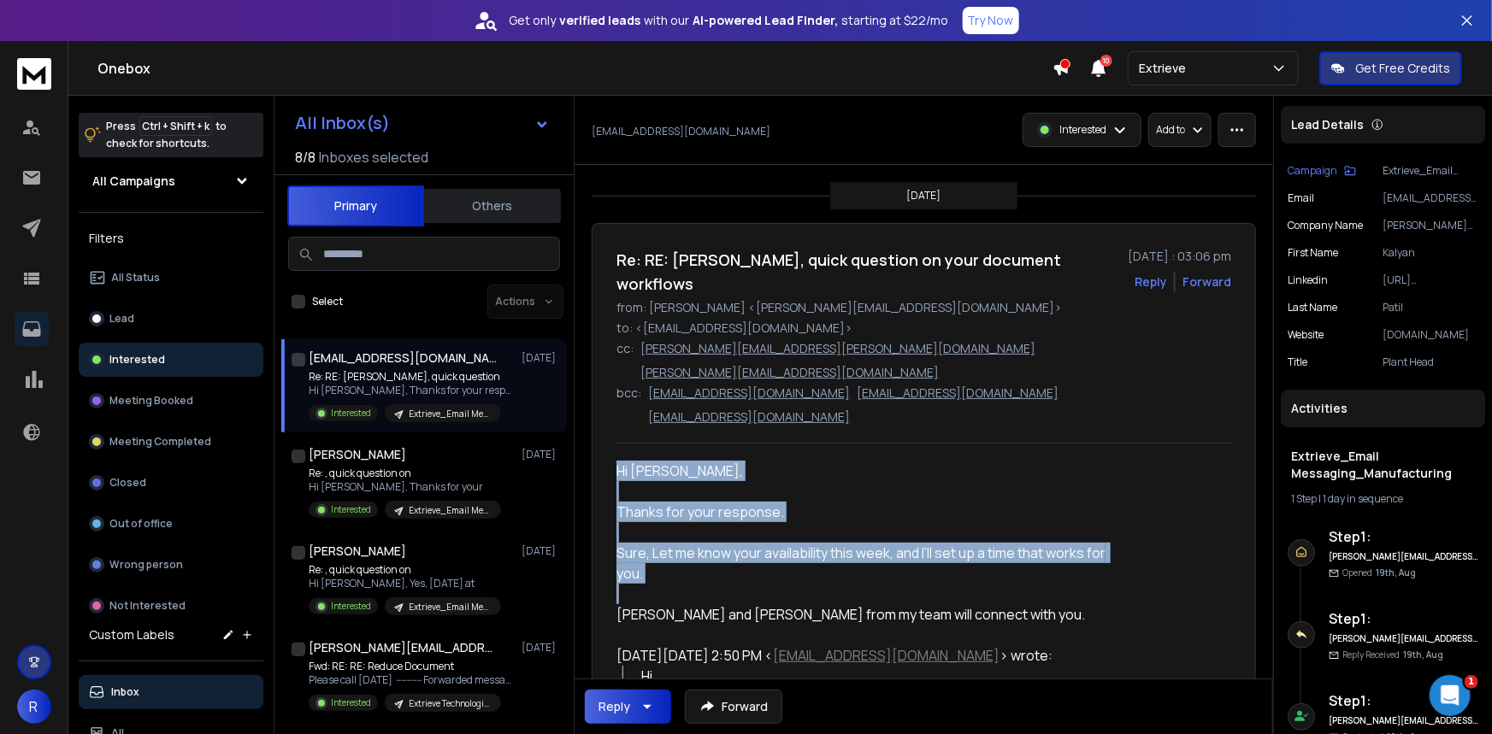
drag, startPoint x: 1266, startPoint y: 384, endPoint x: 1271, endPoint y: 550, distance: 165.9
click at [1271, 550] on div "27 days ago Re: RE: Kalyan, quick question on your document workflows 19 August…" at bounding box center [924, 506] width 699 height 648
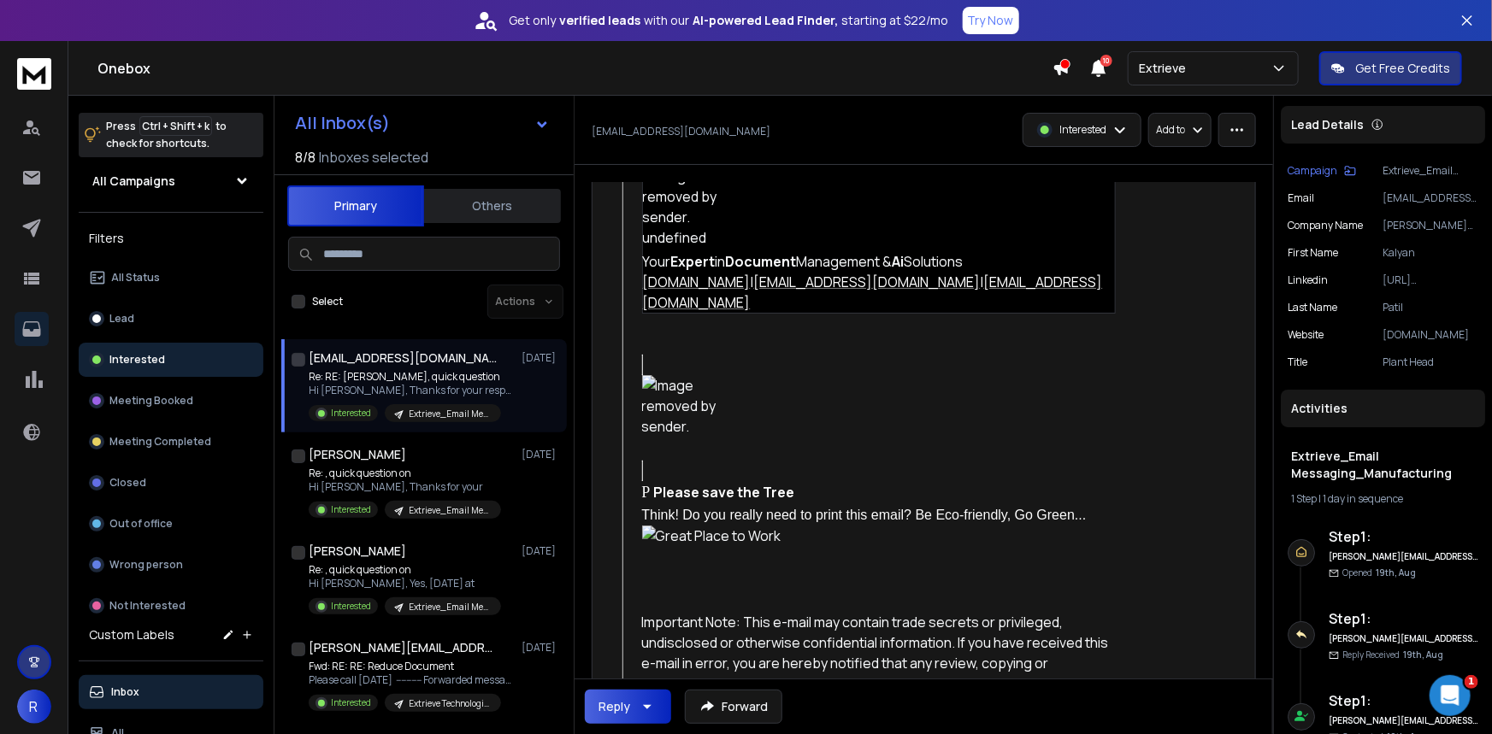
scroll to position [1106, 0]
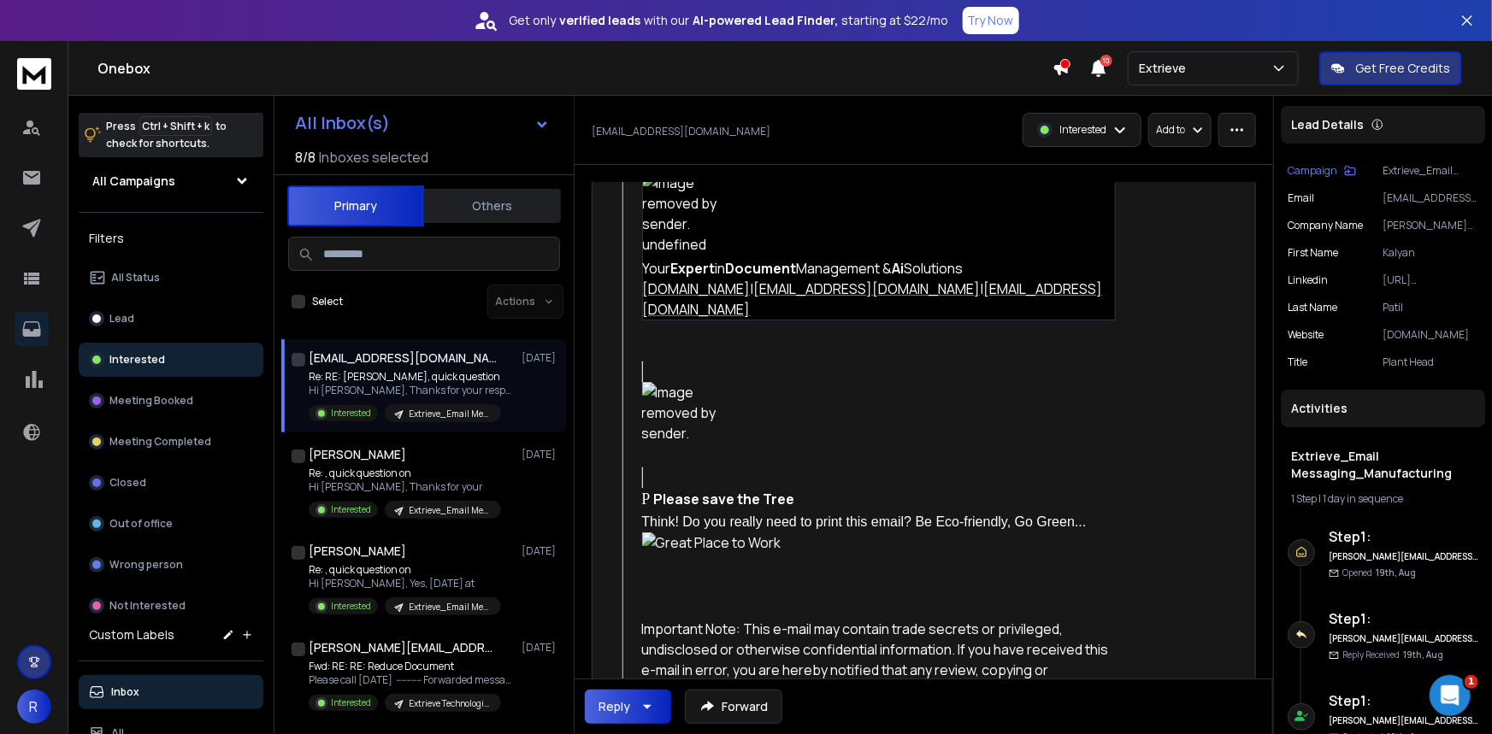
click at [648, 382] on img at bounding box center [685, 425] width 86 height 86
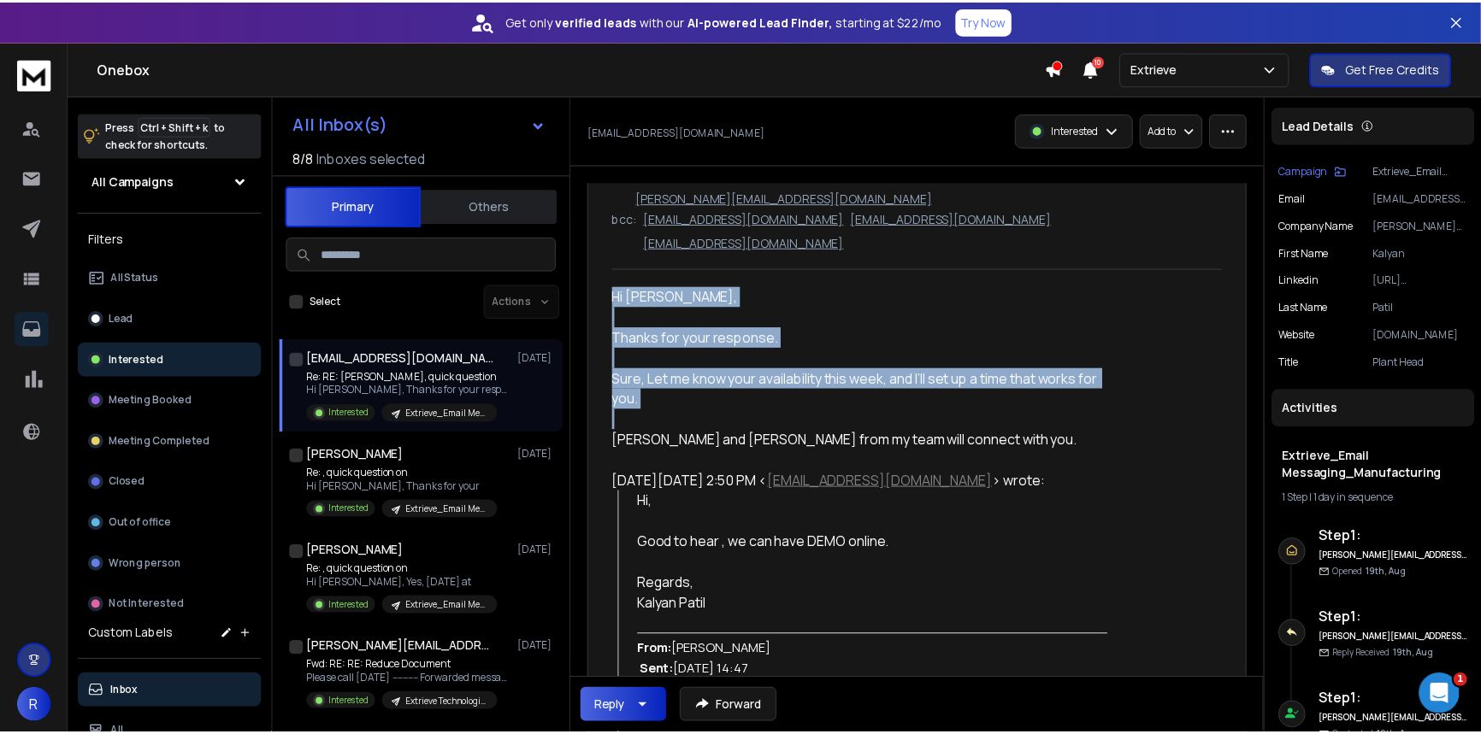
scroll to position [160, 0]
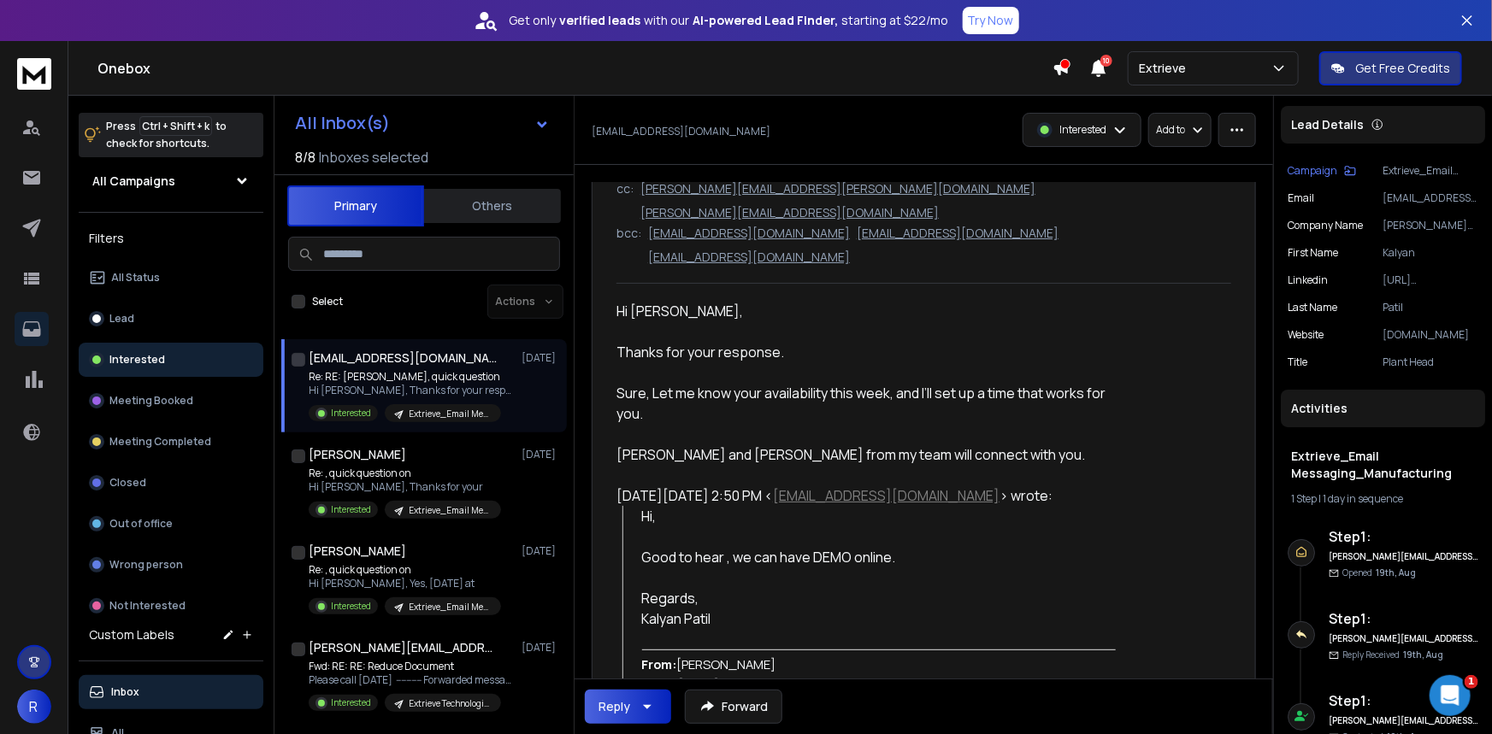
click at [701, 610] on span "Kalyan Patil" at bounding box center [676, 619] width 69 height 19
click at [35, 380] on icon at bounding box center [34, 379] width 17 height 17
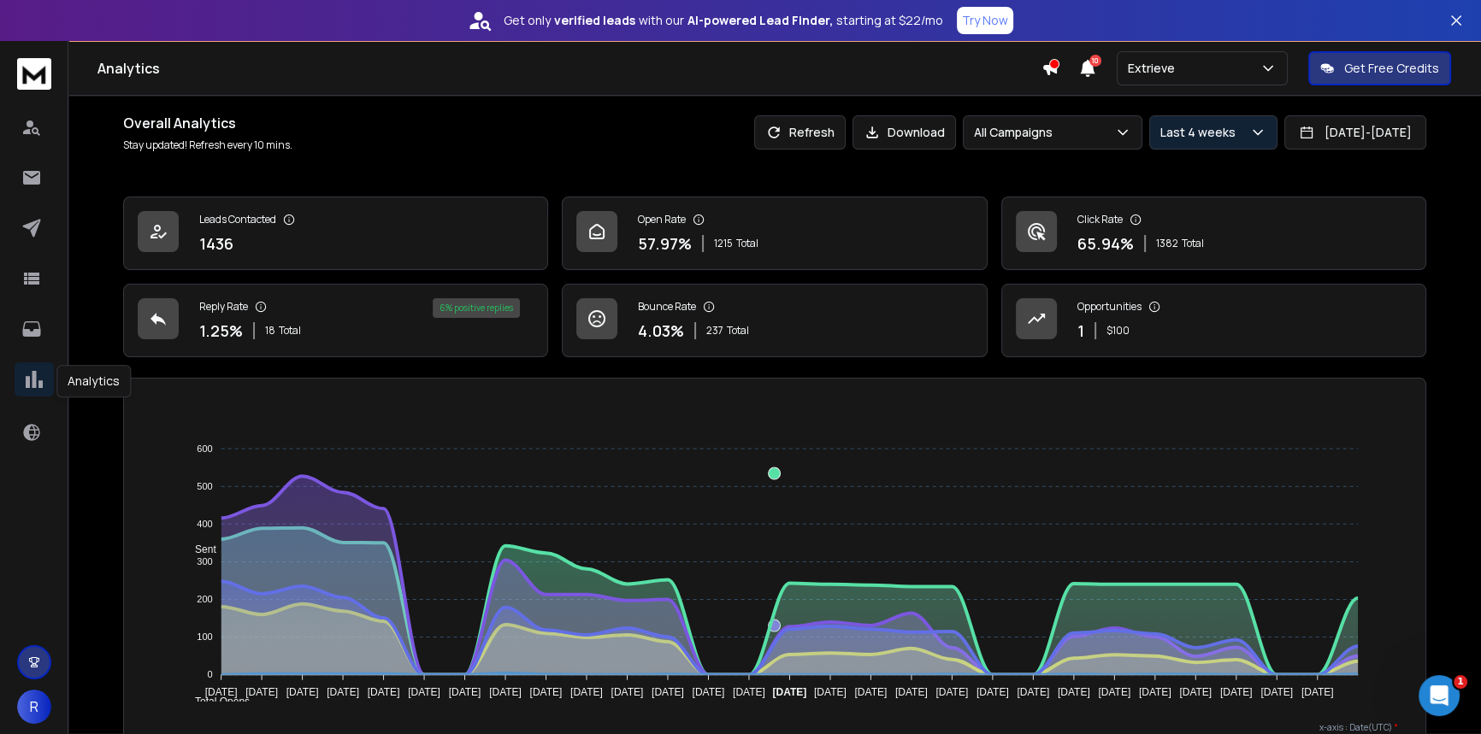
click at [1149, 142] on button "Last 4 weeks" at bounding box center [1213, 132] width 128 height 34
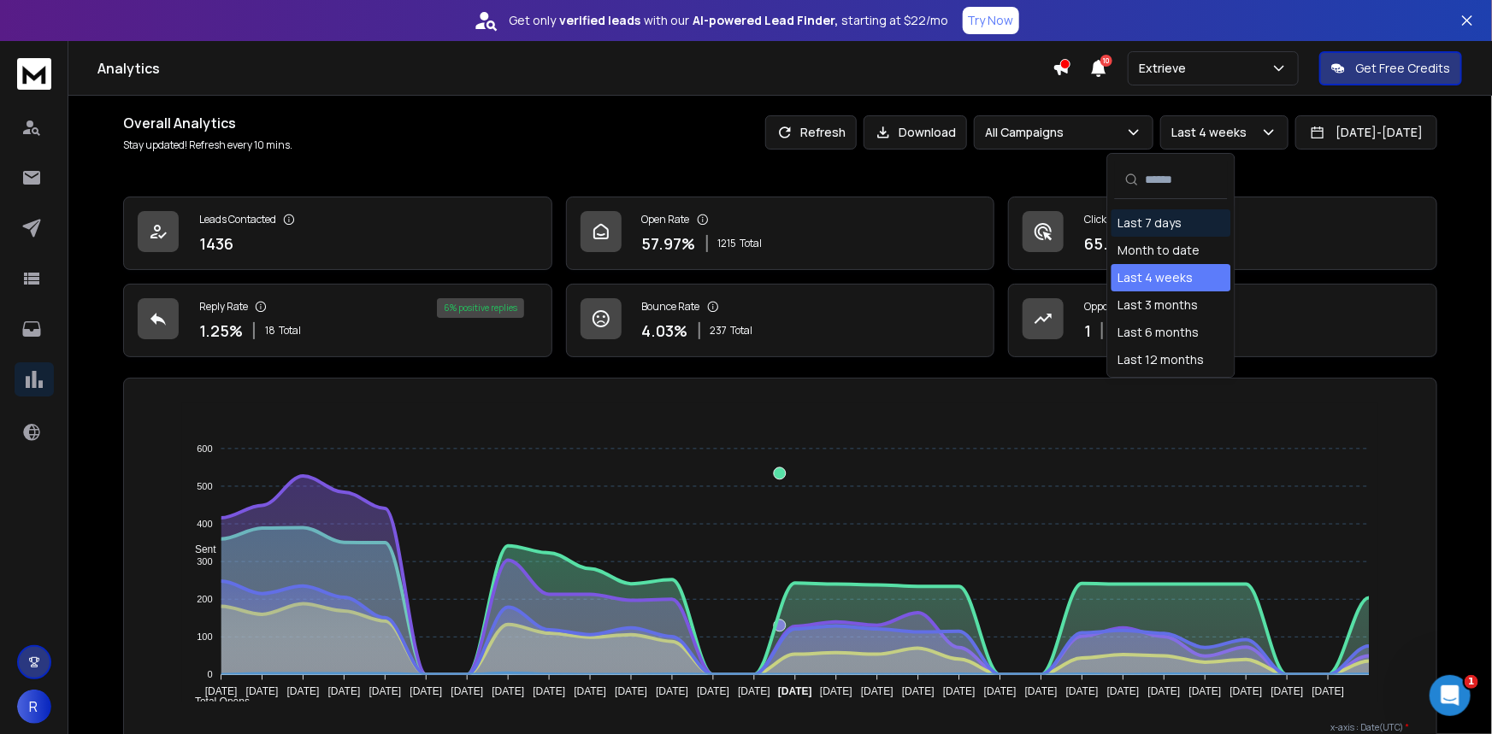
click at [1138, 221] on div "Last 7 days" at bounding box center [1150, 223] width 64 height 17
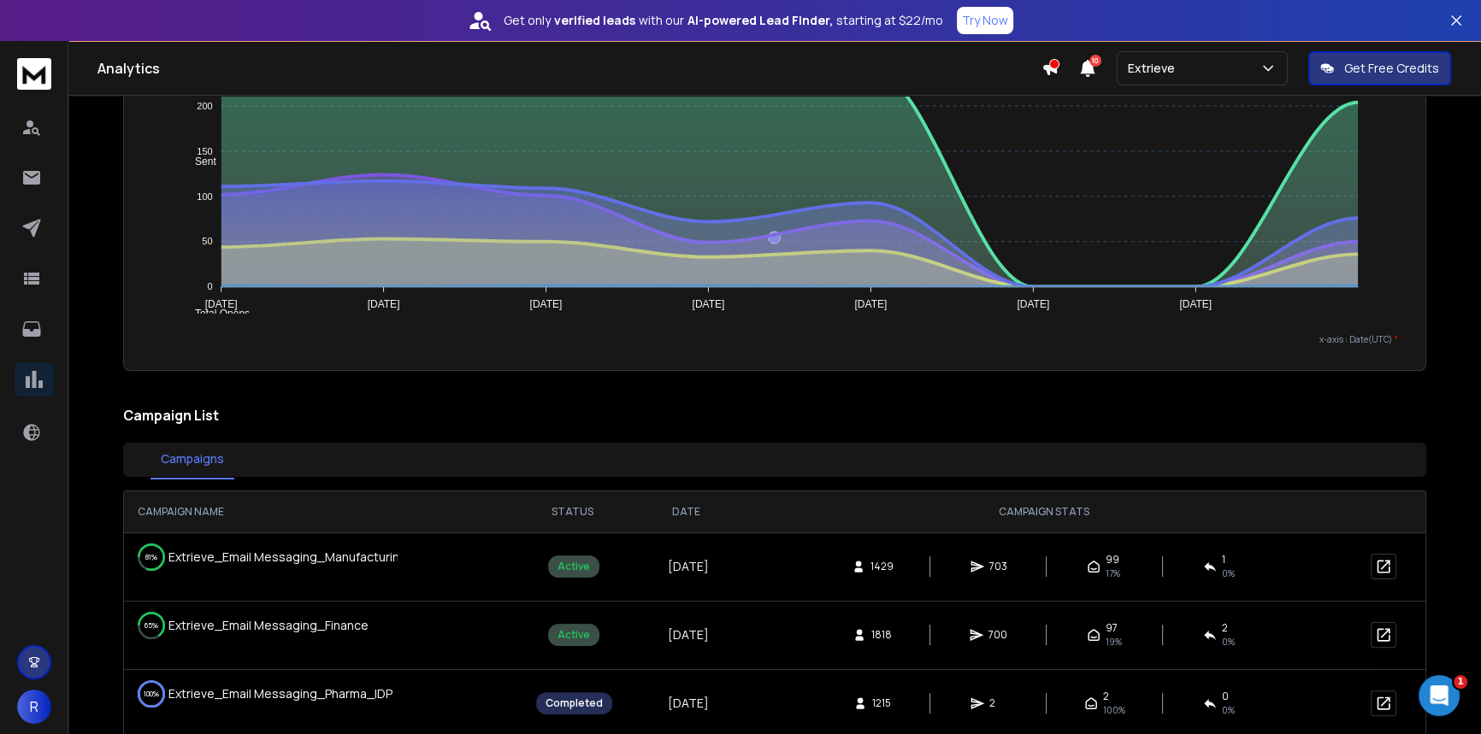
scroll to position [409, 0]
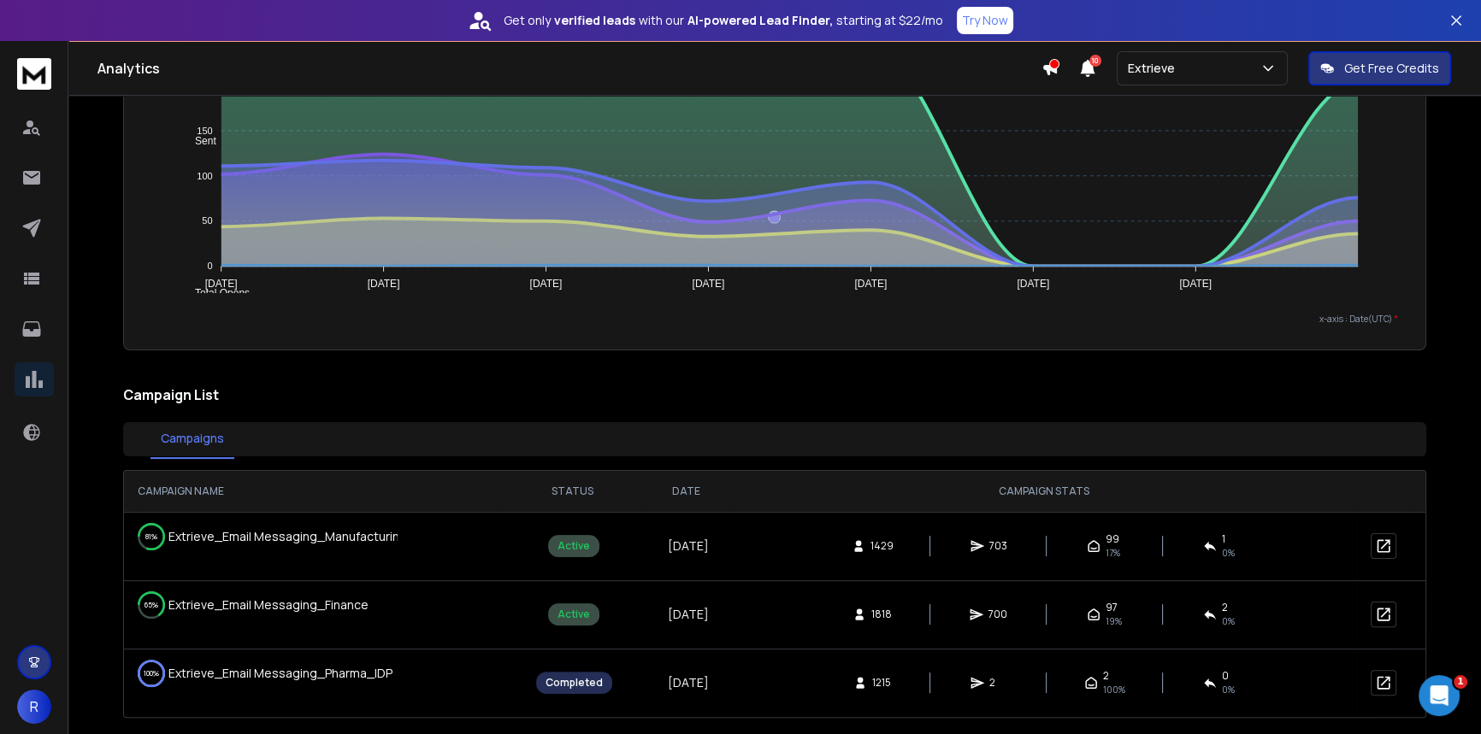
click at [187, 610] on td "65 % Extrieve_Email Messaging_Finance" at bounding box center [261, 605] width 274 height 48
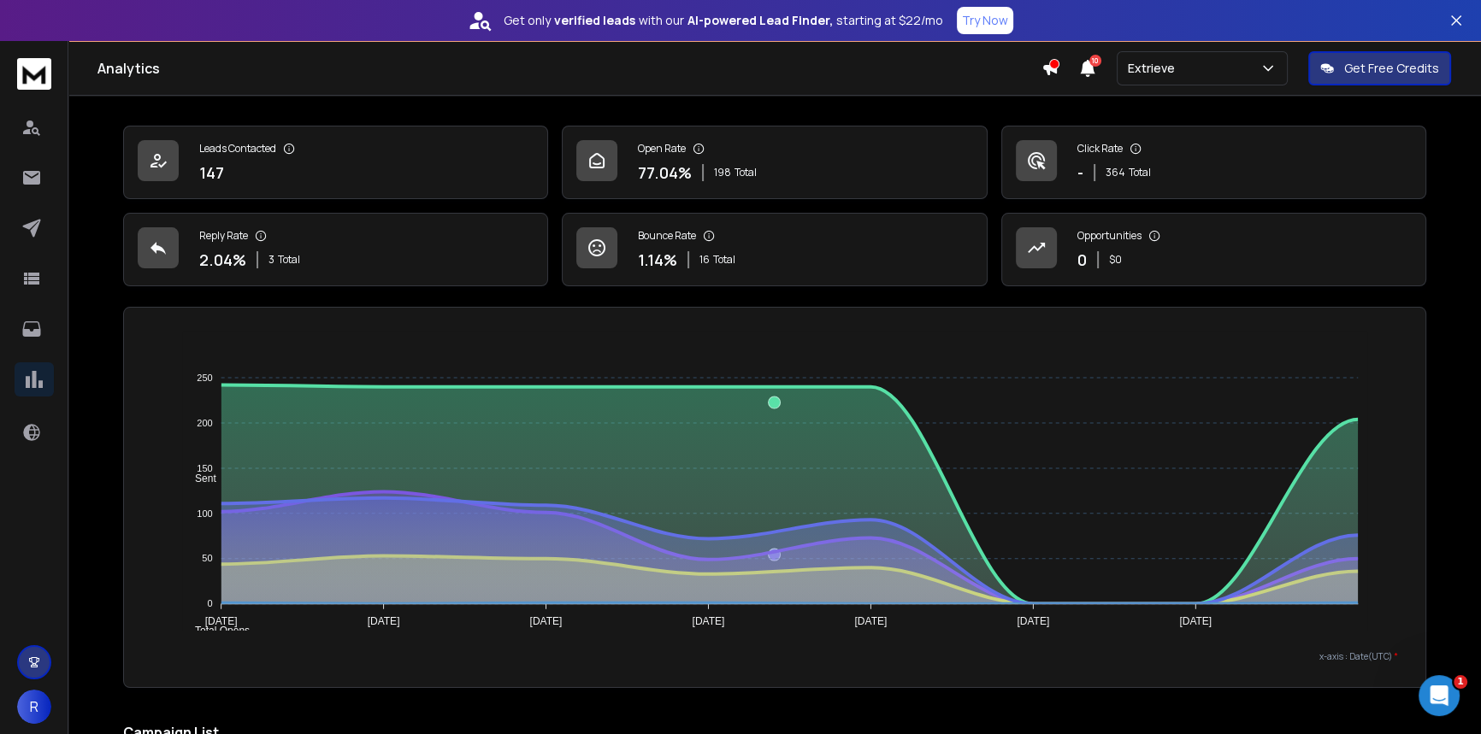
scroll to position [0, 0]
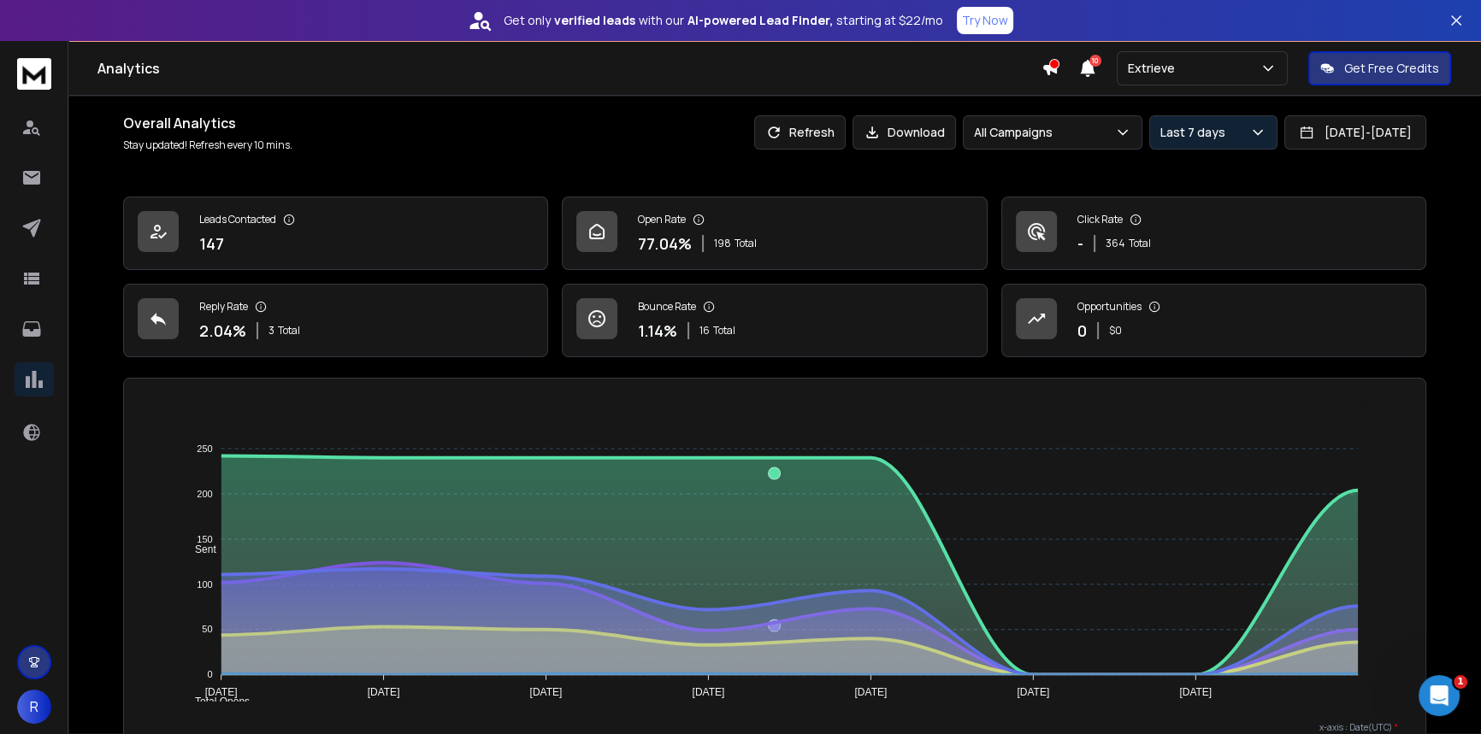
click at [1160, 128] on p "Last 7 days" at bounding box center [1196, 132] width 72 height 17
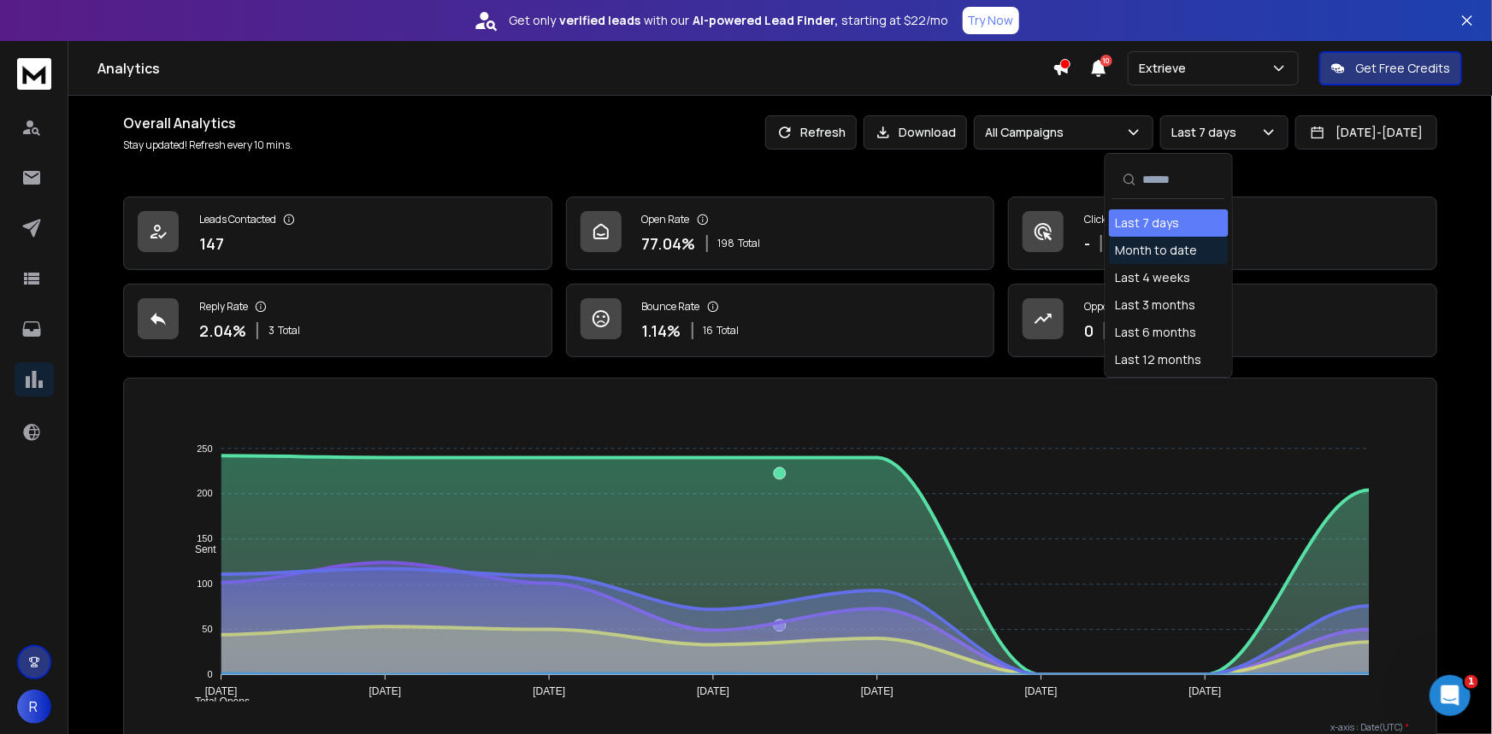
click at [1180, 242] on div "Month to date" at bounding box center [1157, 250] width 82 height 17
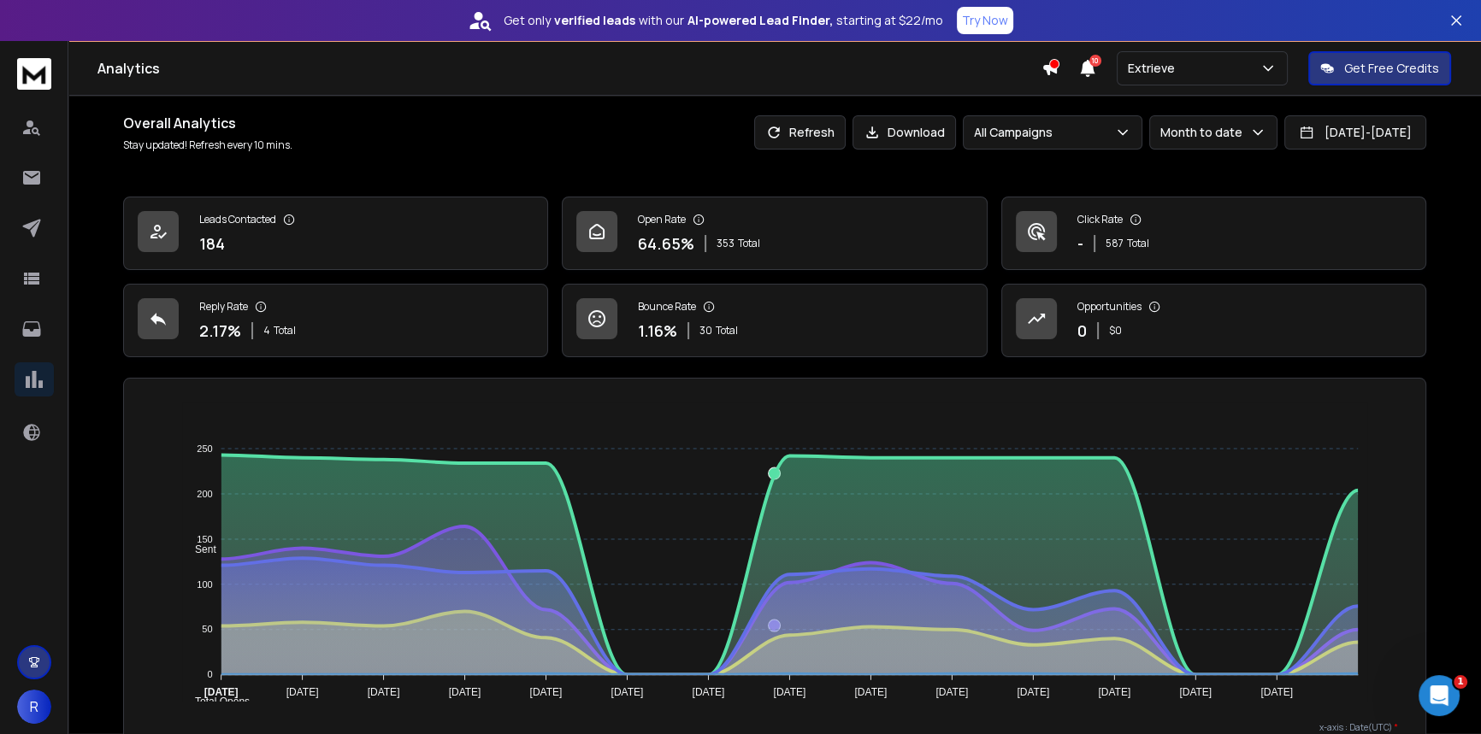
click at [1047, 300] on div at bounding box center [1036, 318] width 41 height 41
click at [974, 139] on p "All Campaigns" at bounding box center [1017, 132] width 86 height 17
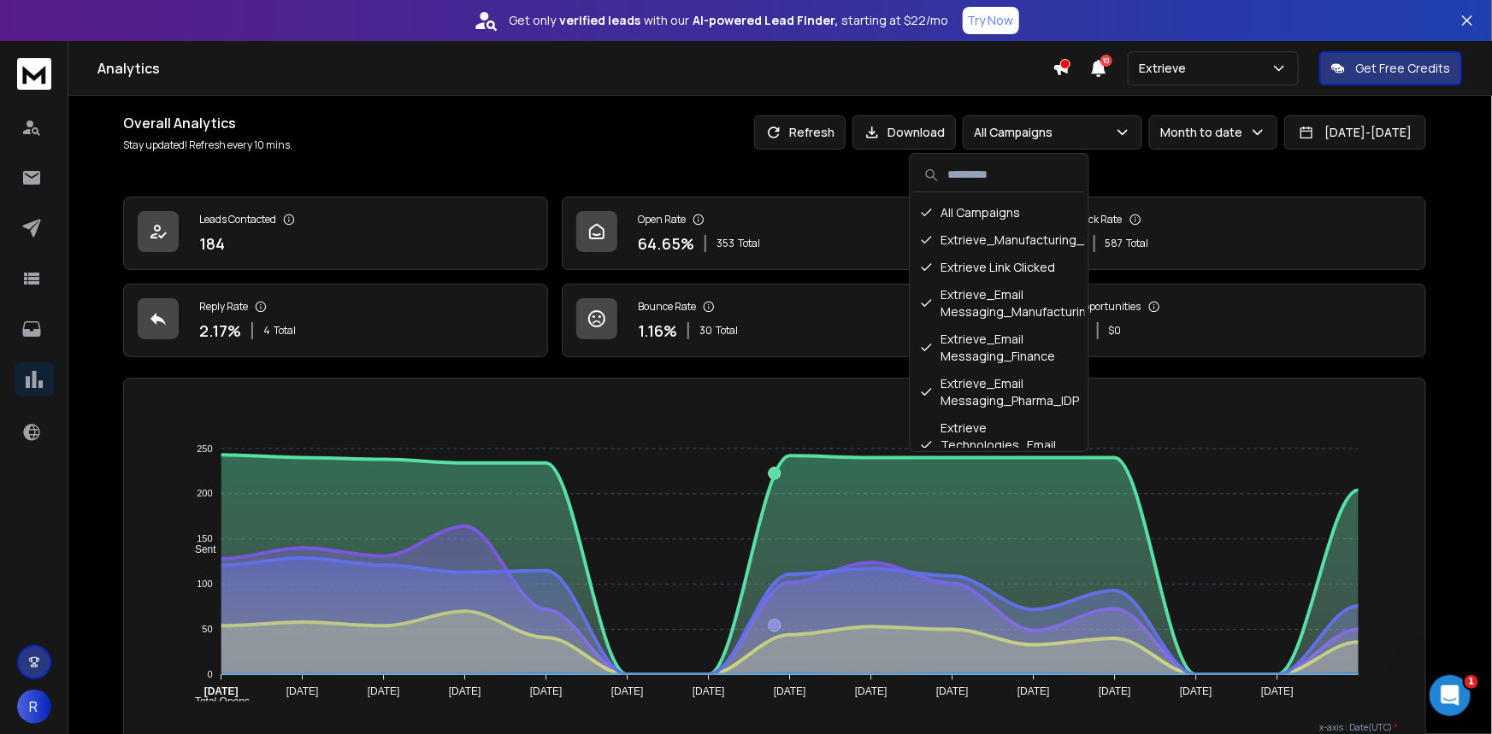
click at [1132, 156] on div "Overall Analytics Stay updated! Refresh every 10 mins. Refresh Download All Cam…" at bounding box center [774, 138] width 1303 height 50
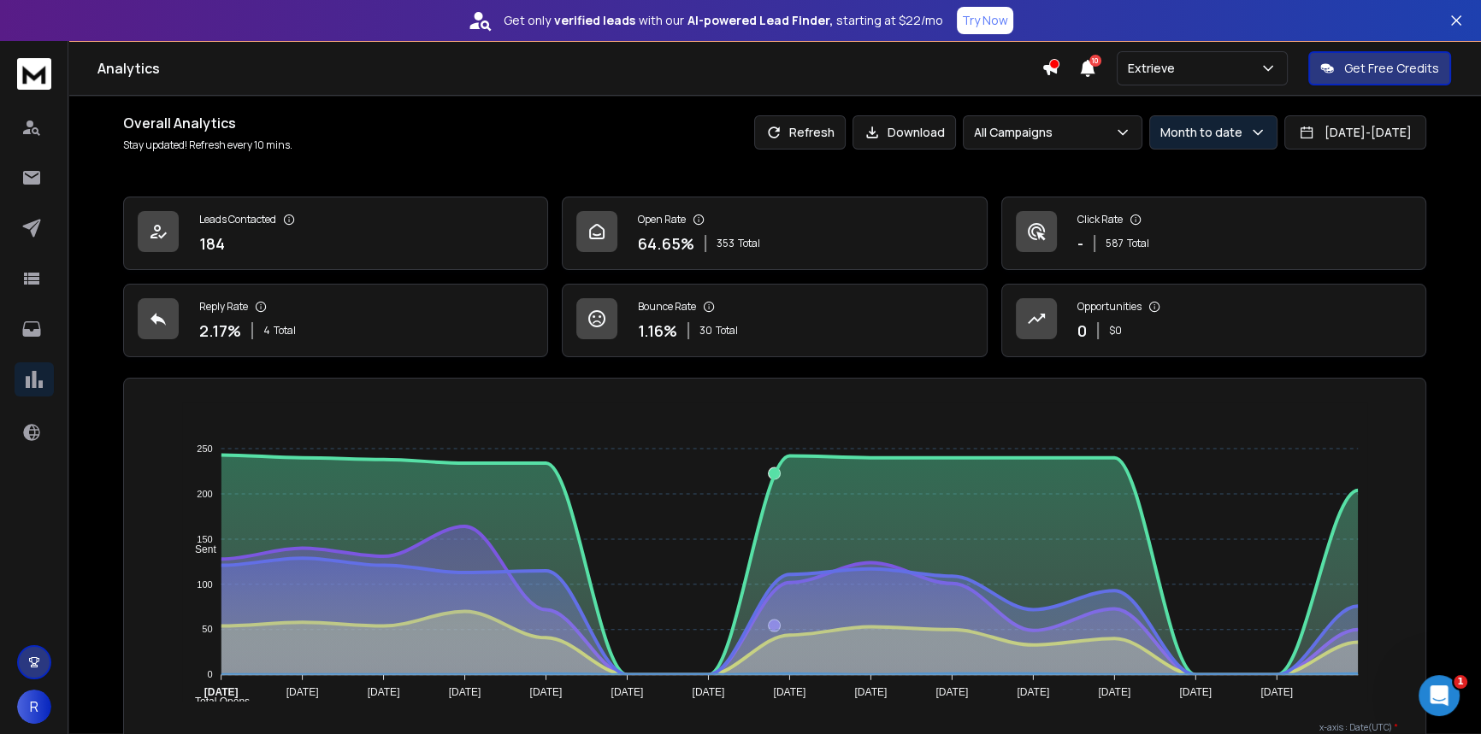
click at [1149, 121] on button "Month to date" at bounding box center [1213, 132] width 128 height 34
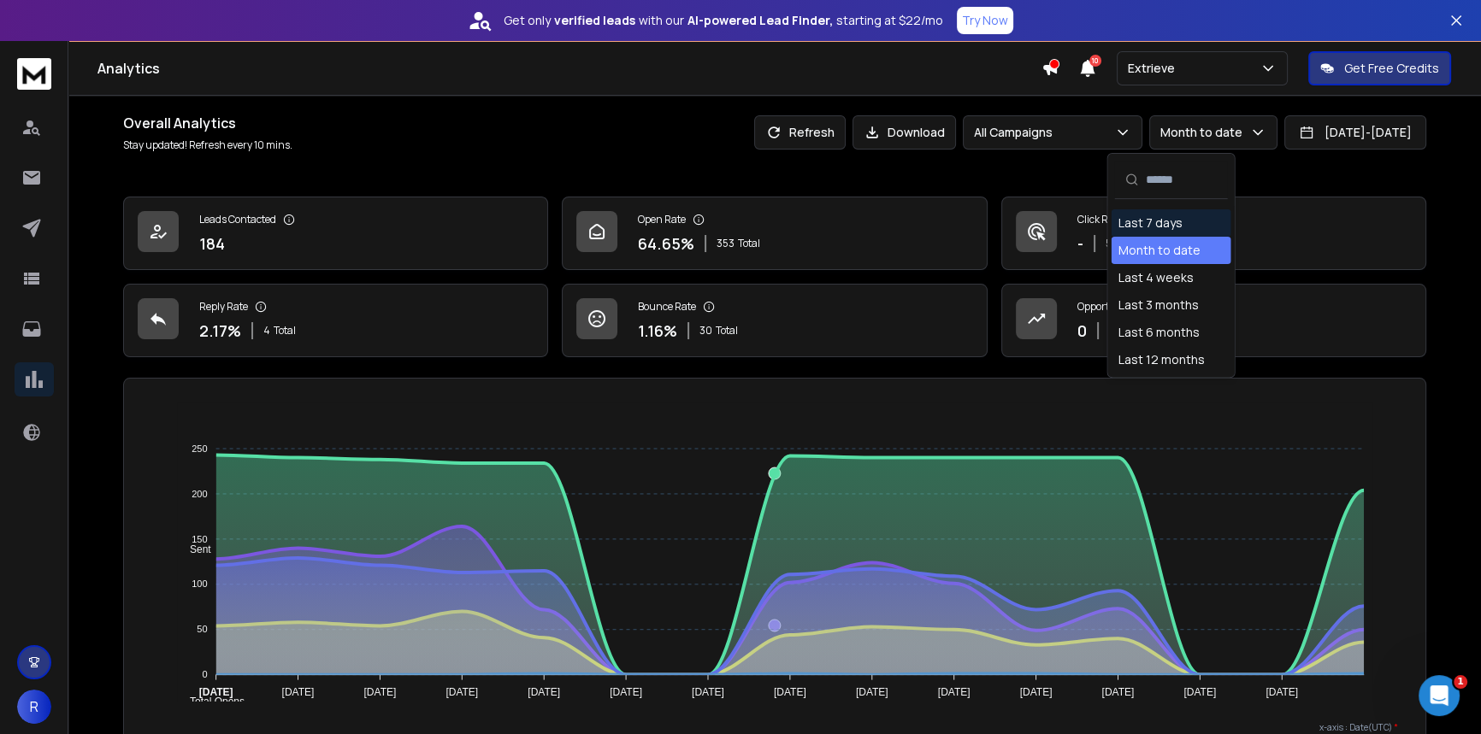
click at [1035, 154] on div "Overall Analytics Stay updated! Refresh every 10 mins. Refresh Download All Cam…" at bounding box center [774, 138] width 1303 height 50
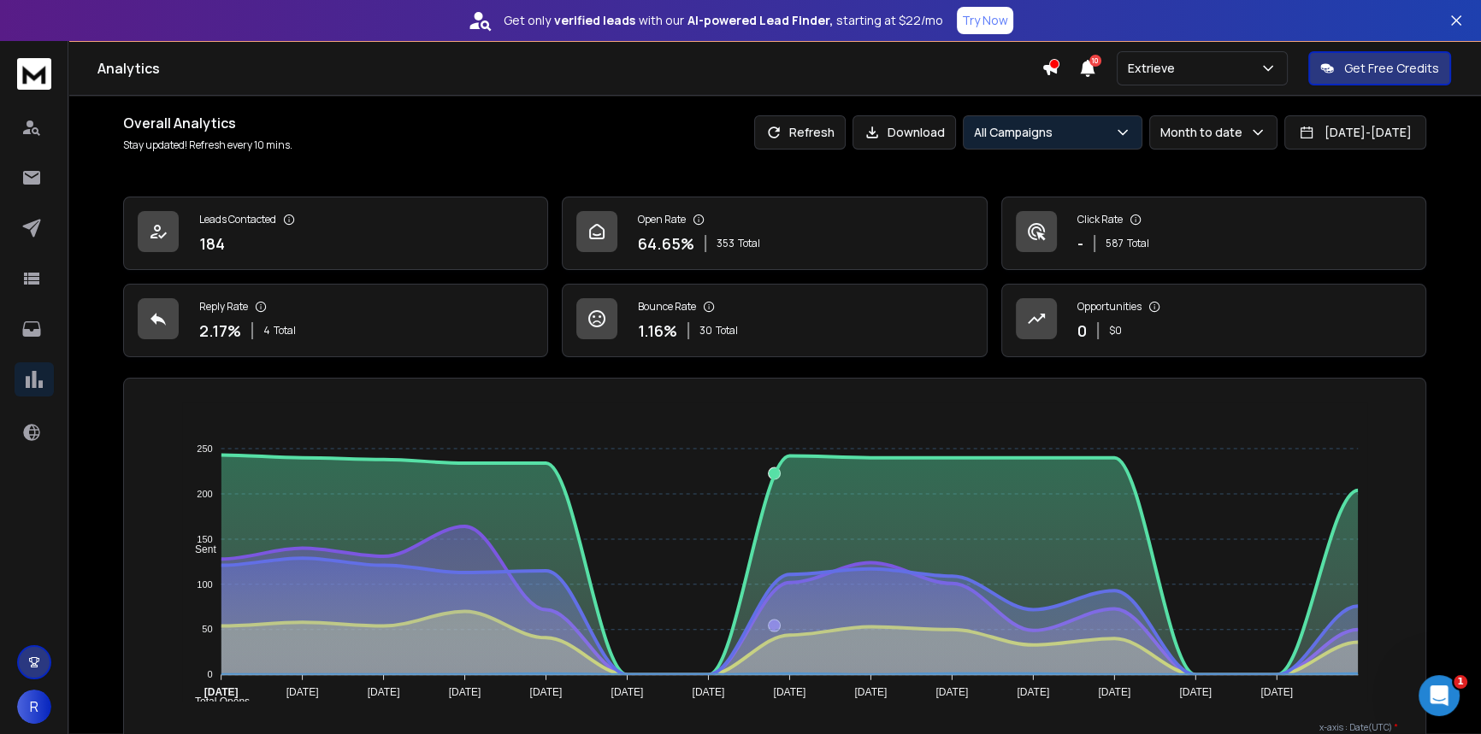
click at [1006, 137] on div "All Campaigns" at bounding box center [1052, 132] width 157 height 17
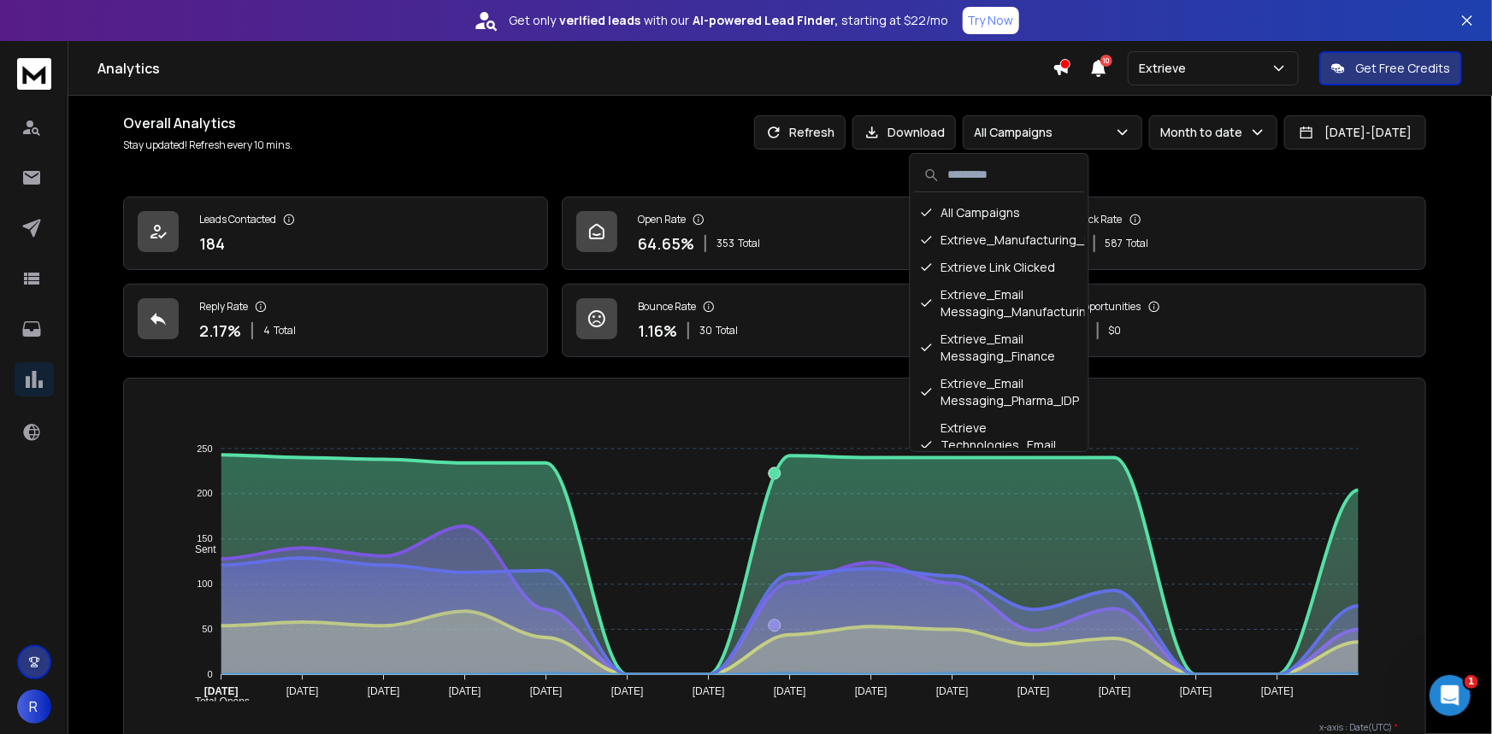
drag, startPoint x: 1085, startPoint y: 323, endPoint x: 1077, endPoint y: 400, distance: 77.3
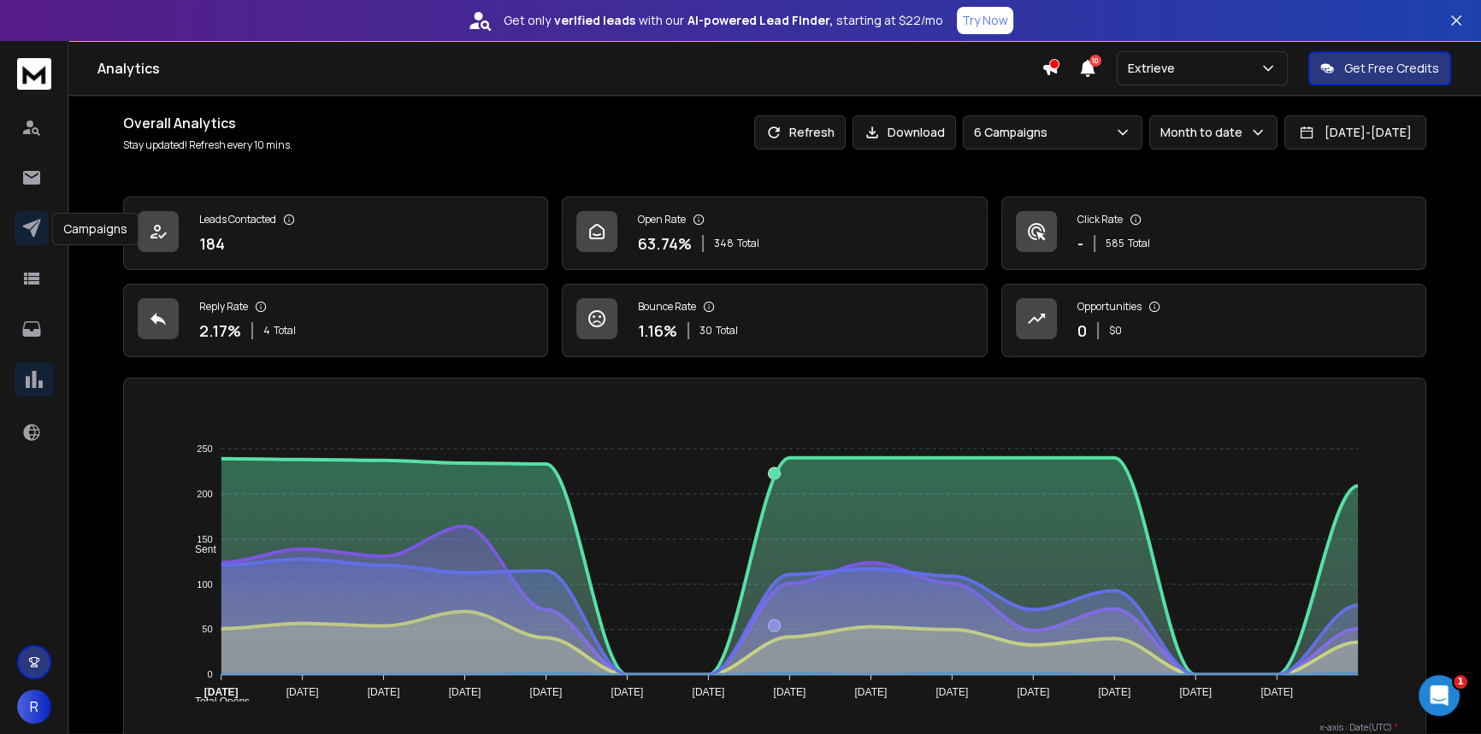
click at [28, 221] on icon at bounding box center [31, 228] width 21 height 21
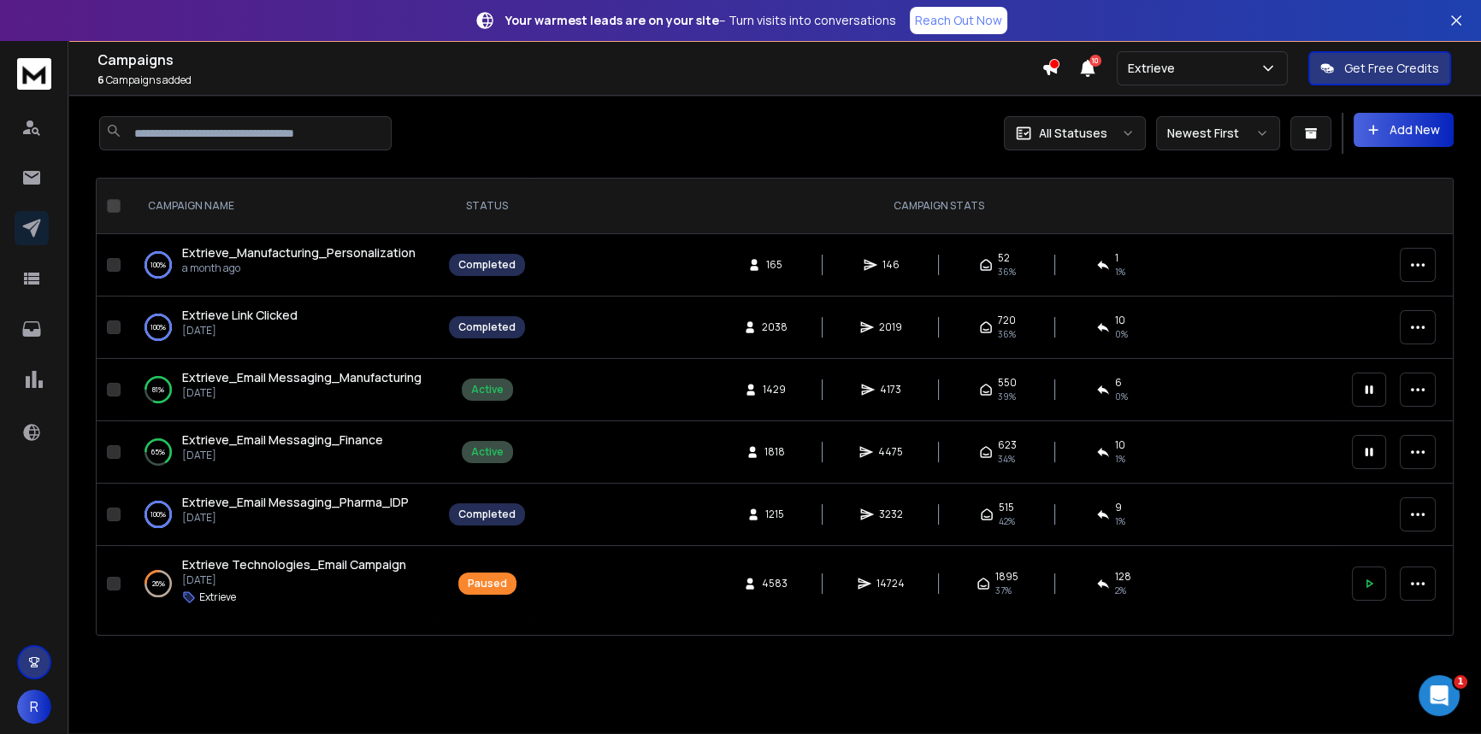
click at [302, 439] on span "Extrieve_Email Messaging_Finance" at bounding box center [282, 440] width 201 height 16
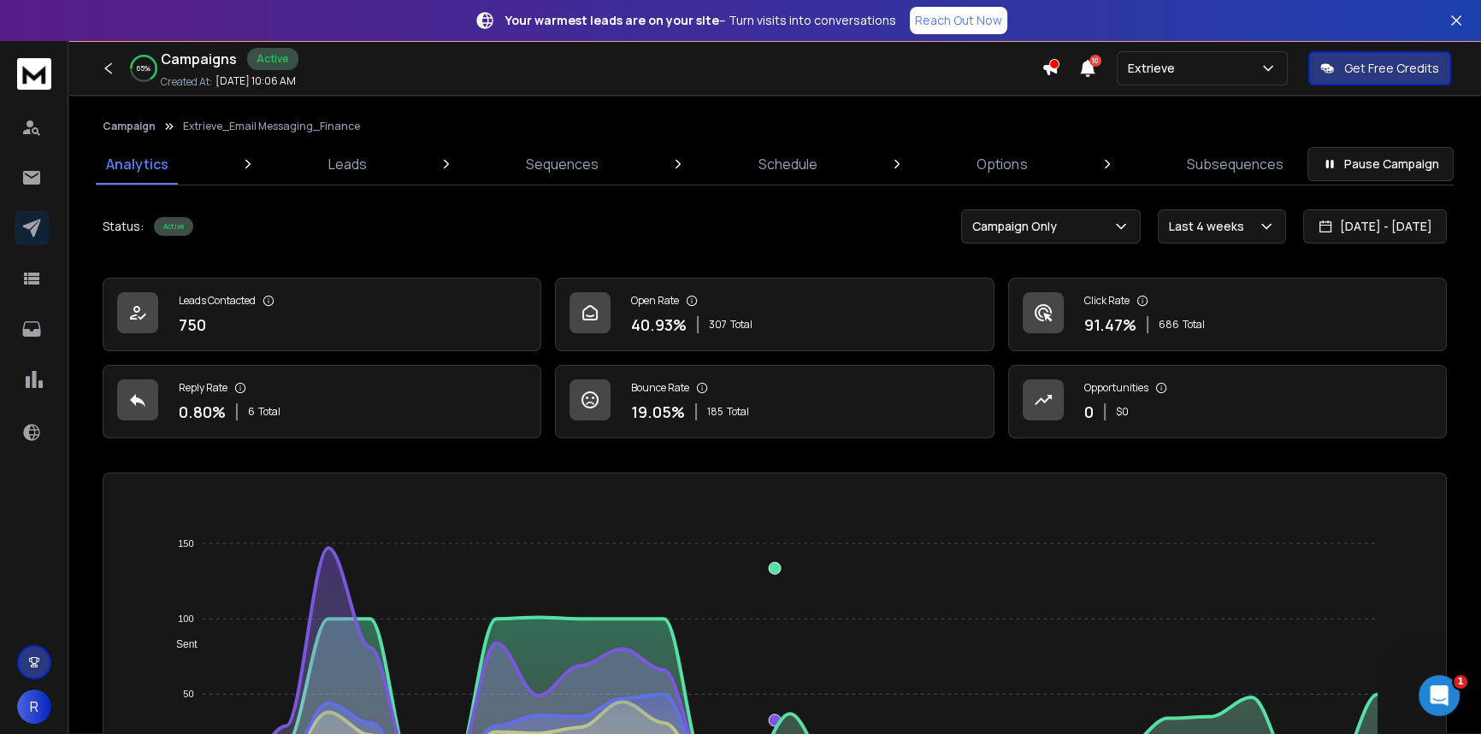
click at [386, 251] on div "Status: Active Pause Campaign Campaign Only Last 4 weeks 18 Aug 2025 - 15 Sep 2…" at bounding box center [775, 720] width 1344 height 1022
click at [359, 174] on p "Leads" at bounding box center [347, 164] width 38 height 21
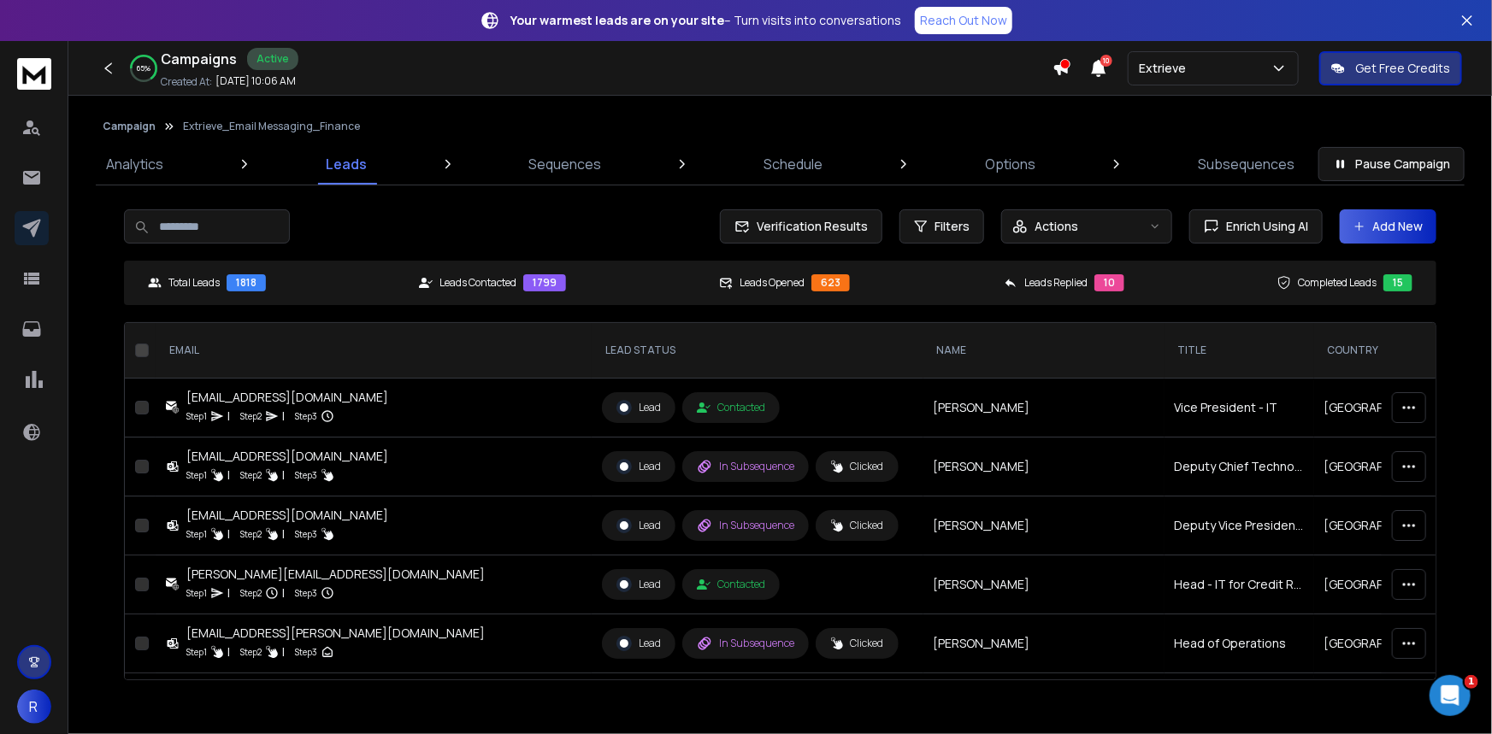
click at [394, 224] on div "Verification Results Filters Actions Enrich Using AI Add New" at bounding box center [780, 226] width 1313 height 34
